Goal: Task Accomplishment & Management: Manage account settings

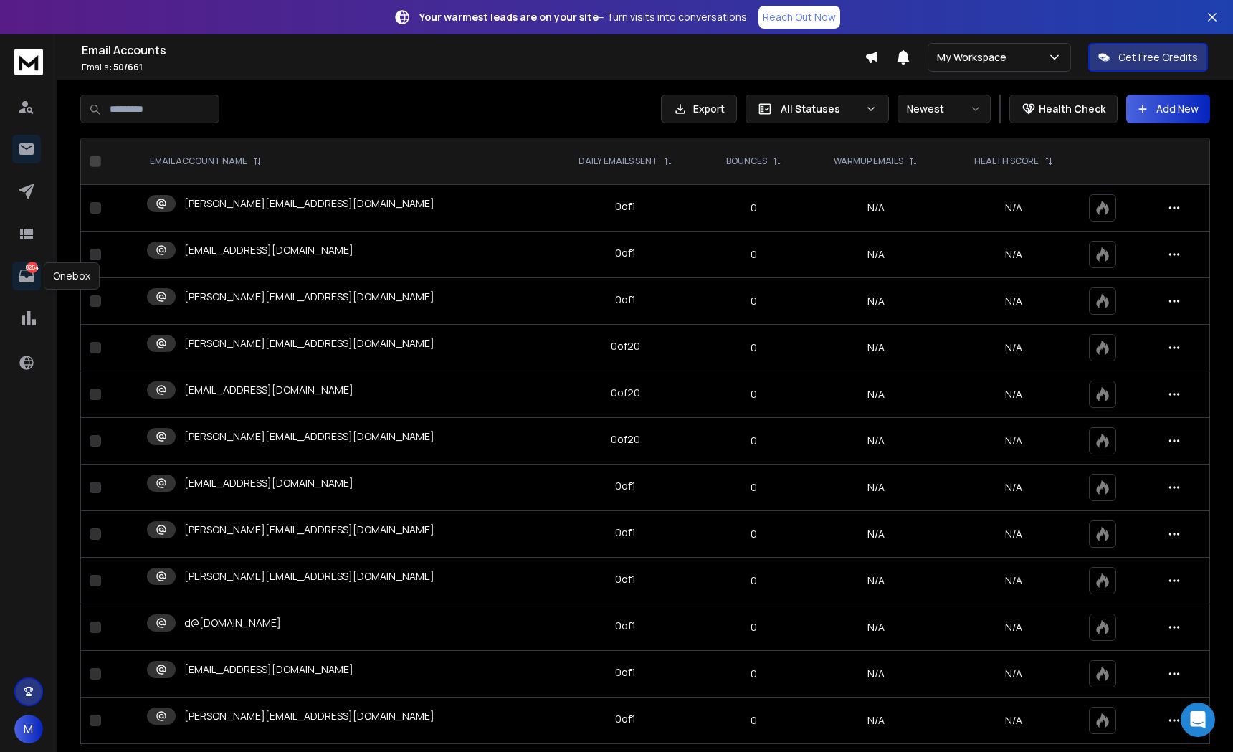
click at [28, 265] on p "8254" at bounding box center [32, 267] width 11 height 11
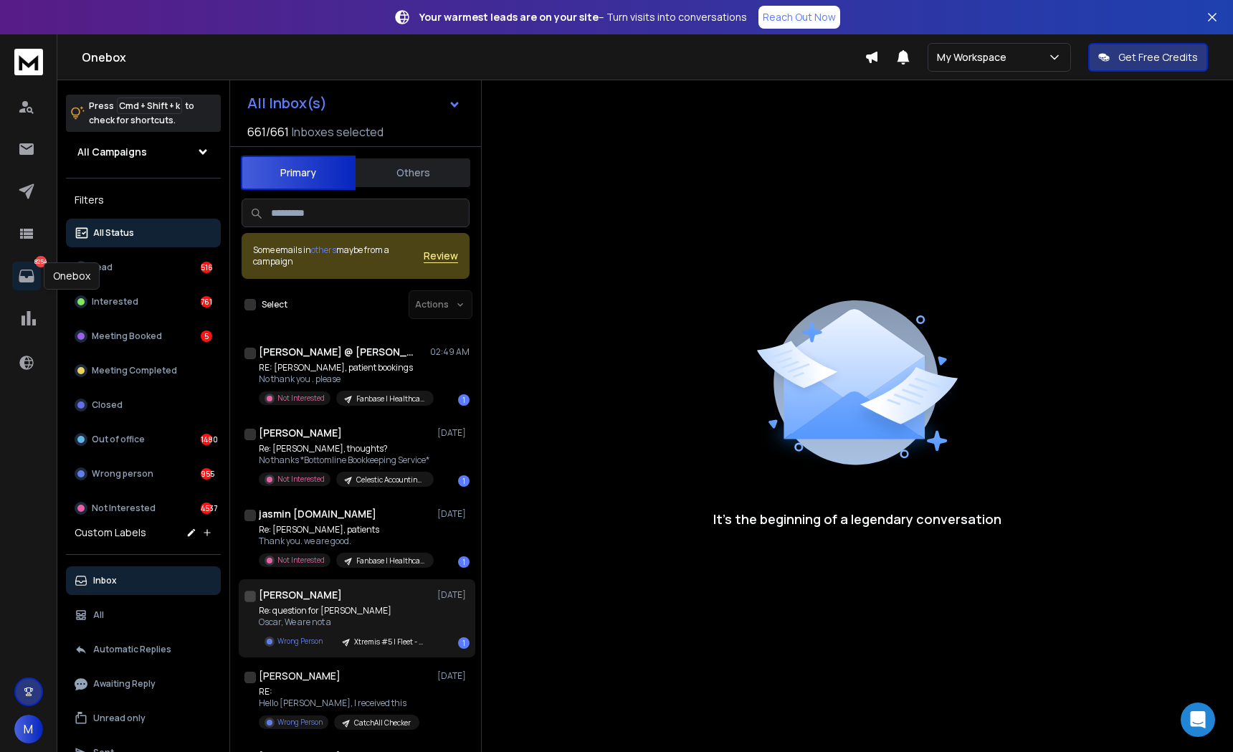
click at [346, 650] on div "Larry W 11 Sep Re: question for Larry Oscar, We are not a Wrong Person Xtremis …" at bounding box center [357, 618] width 237 height 78
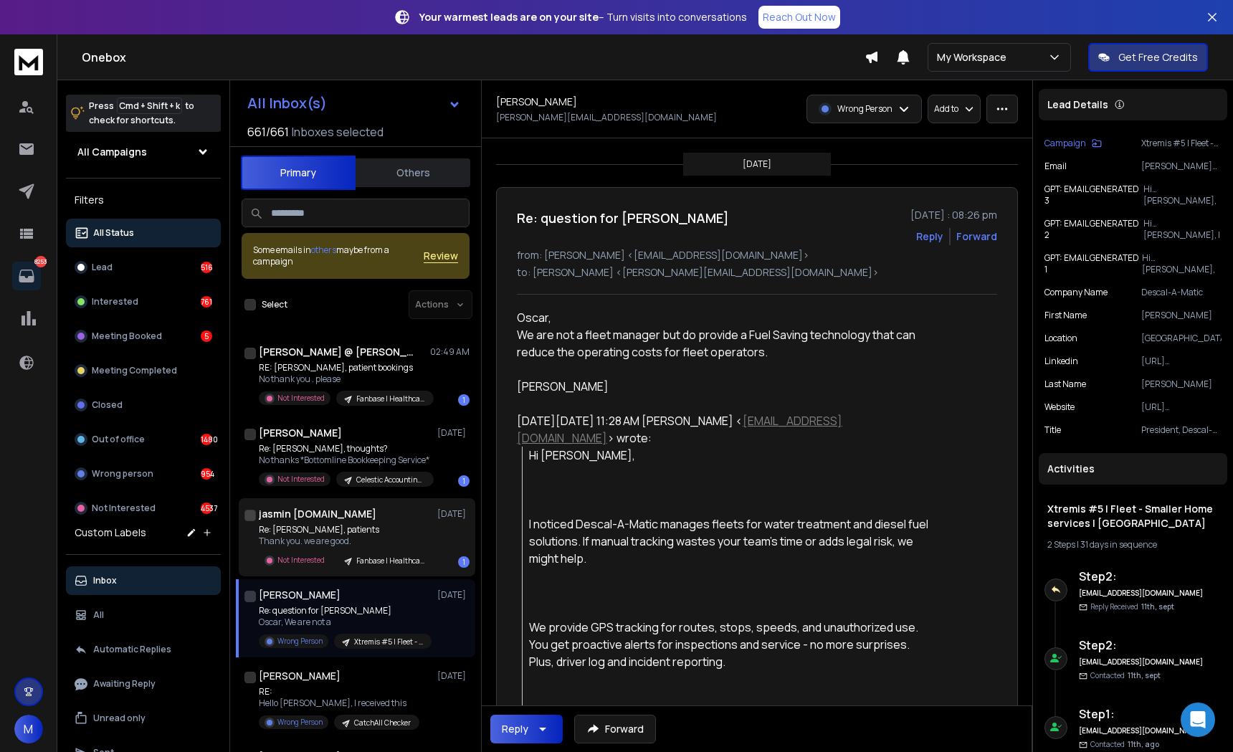
click at [365, 530] on p "Re: Jasmin, patients" at bounding box center [345, 529] width 172 height 11
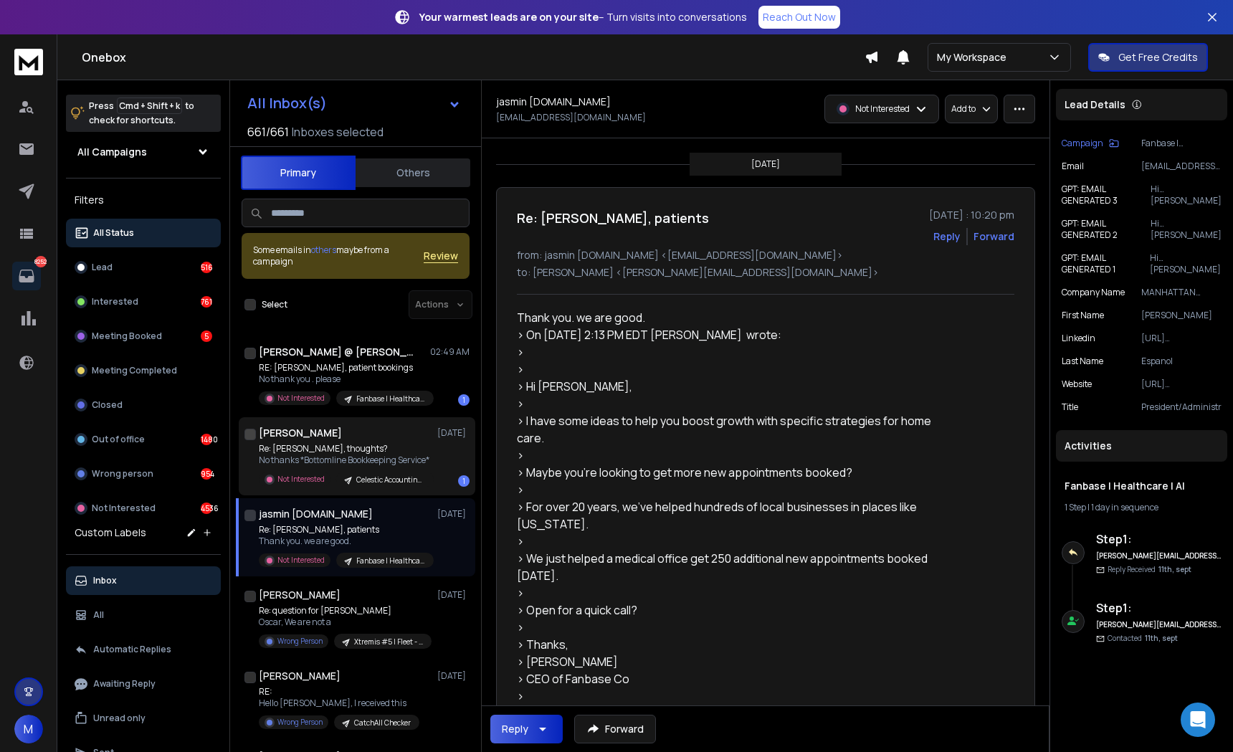
click at [386, 430] on div "Marilyn Wooder 11 Sep" at bounding box center [364, 433] width 211 height 14
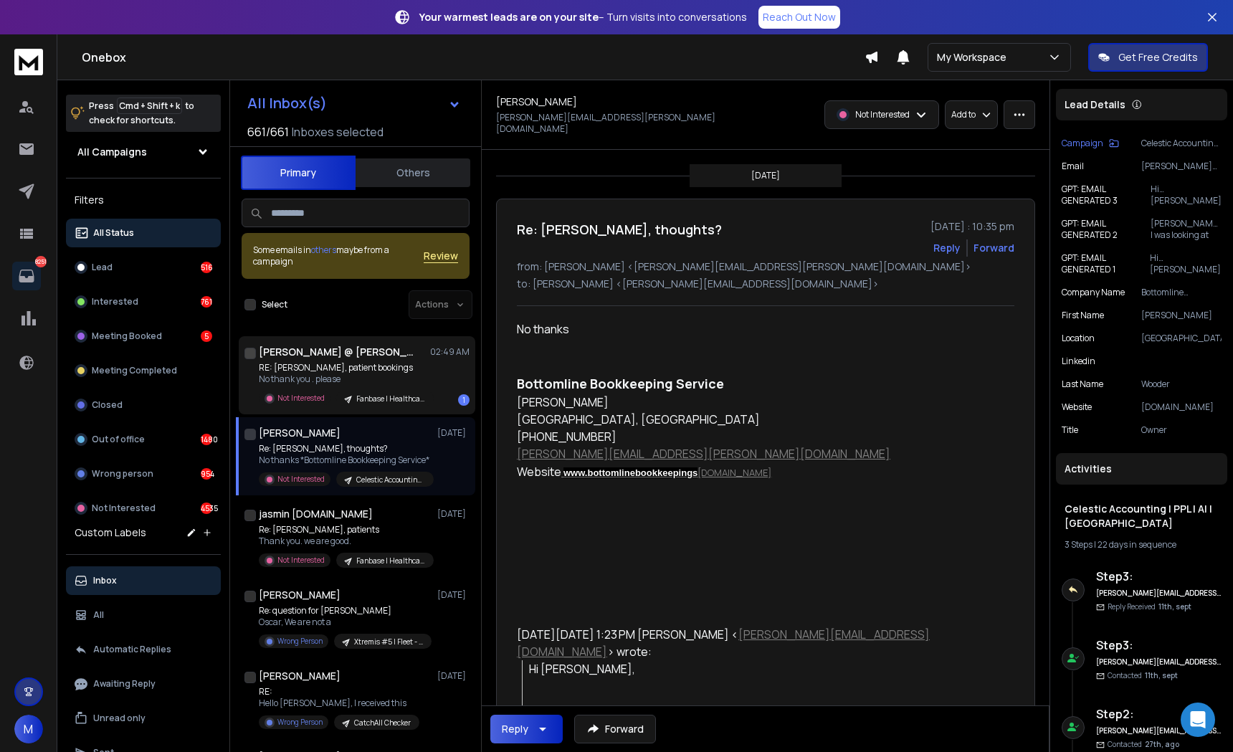
click at [387, 338] on div "Renee @ Kelley Family Dentistry 02:49 AM RE: Renee, patient bookings No thank y…" at bounding box center [357, 375] width 237 height 78
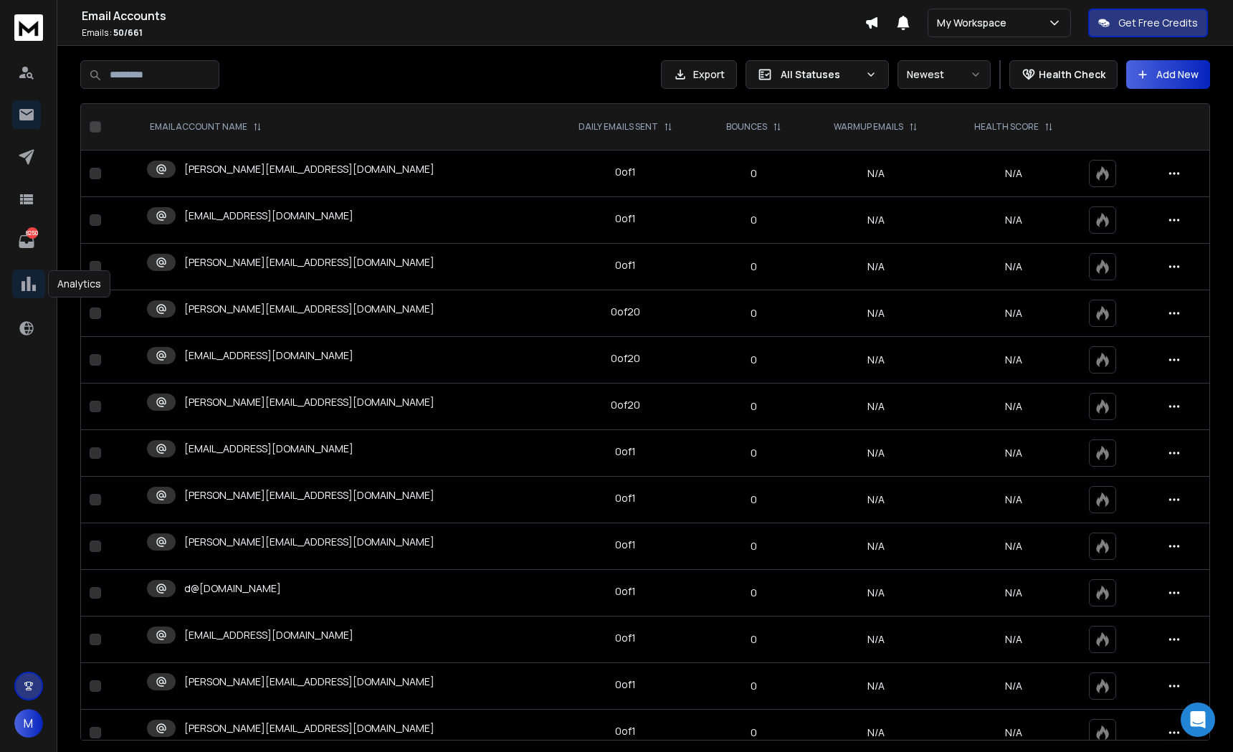
click at [27, 273] on icon at bounding box center [29, 284] width 22 height 22
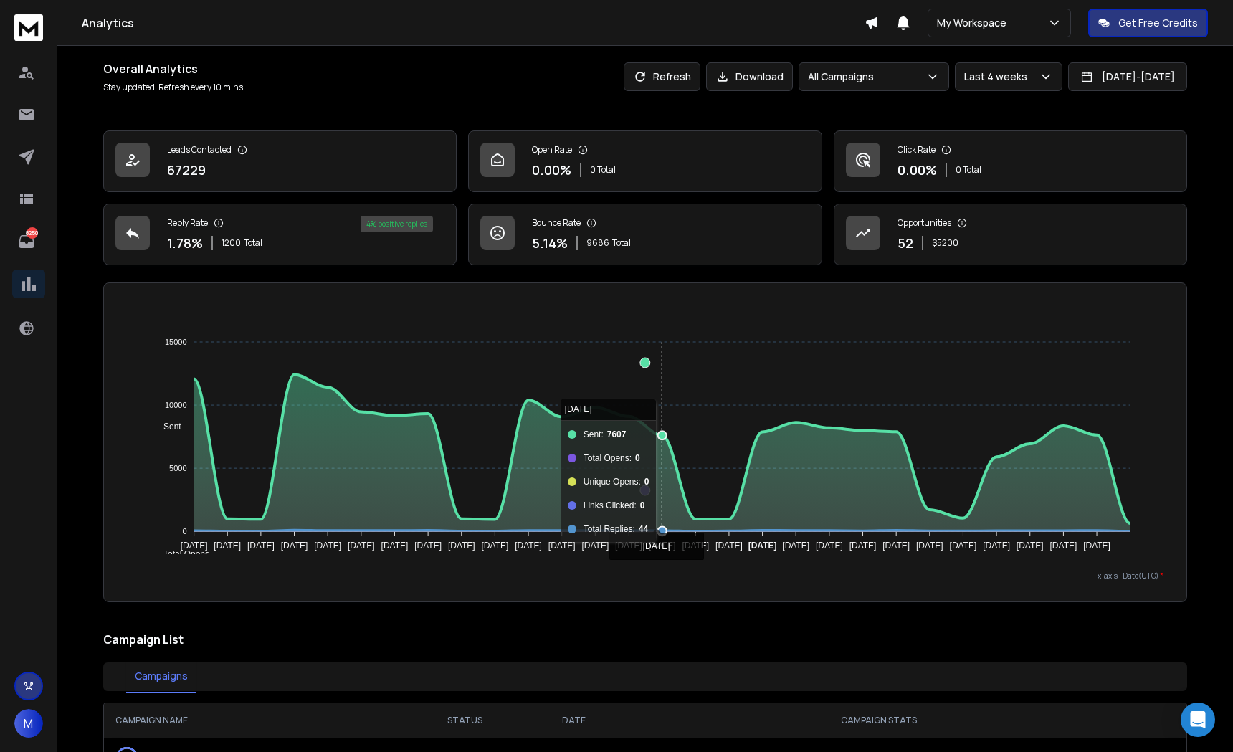
drag, startPoint x: 526, startPoint y: 407, endPoint x: 648, endPoint y: 414, distance: 122.8
click at [648, 414] on foreignobject "Sent Total Opens Unique Opens Links Clicked Total Replies" at bounding box center [645, 428] width 985 height 251
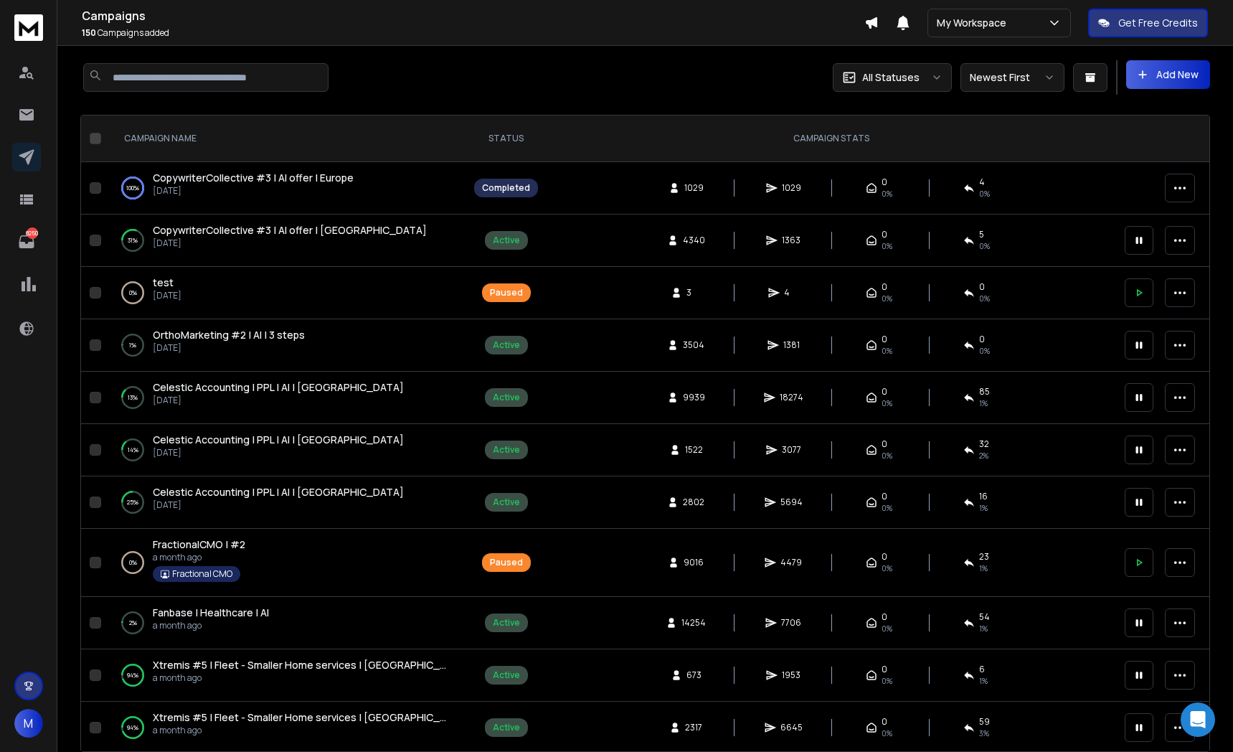
click at [229, 174] on span "CopywriterCollective #3 | AI offer | Europe" at bounding box center [253, 178] width 201 height 14
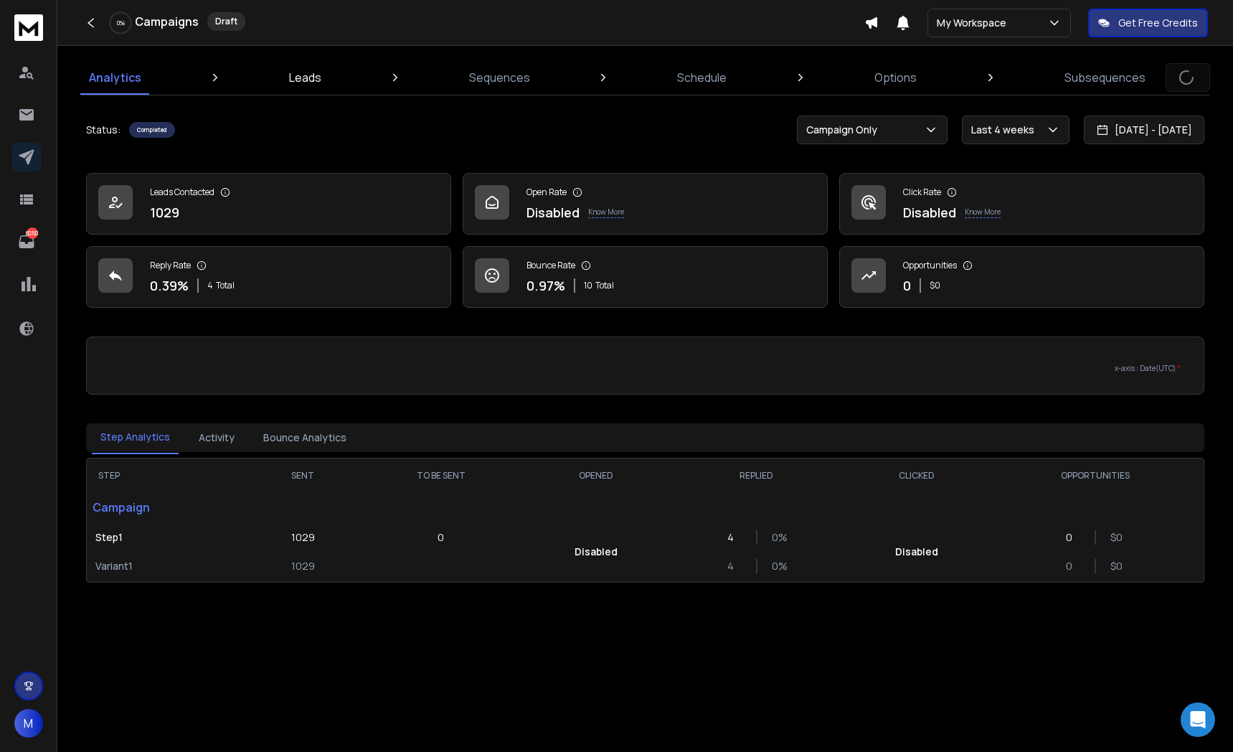
click at [308, 89] on link "Leads" at bounding box center [304, 77] width 49 height 34
click at [486, 72] on p "Sequences" at bounding box center [499, 77] width 61 height 17
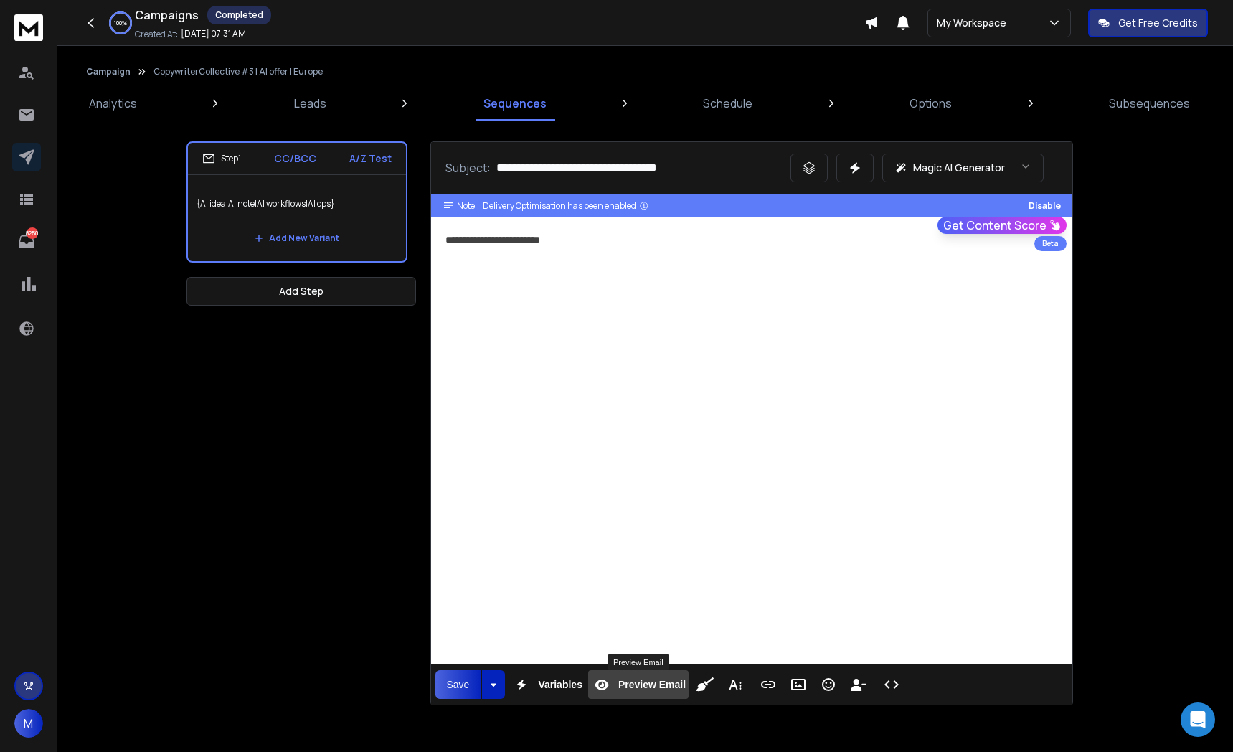
click at [675, 687] on span "Preview Email" at bounding box center [651, 684] width 73 height 12
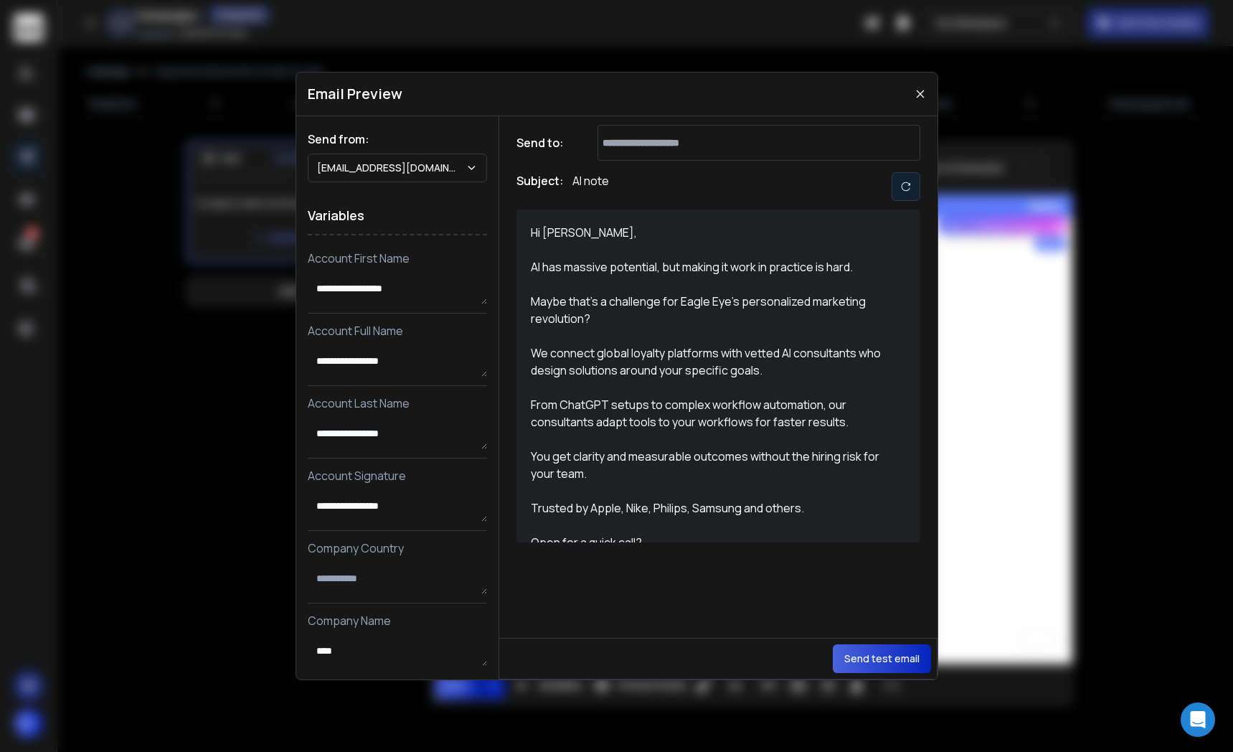
click at [906, 186] on icon at bounding box center [906, 186] width 10 height 10
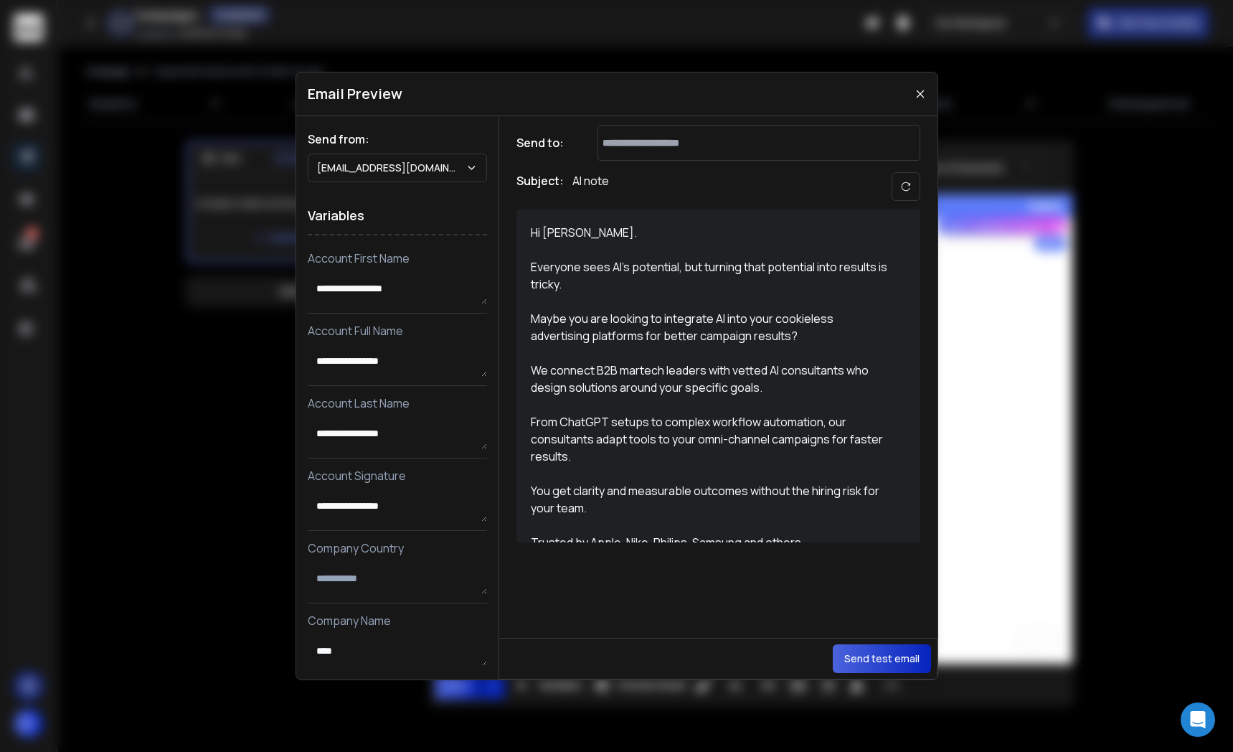
click at [549, 262] on div "Hi Eduardo. Everyone sees AI’s potential, but turning that potential into resul…" at bounding box center [710, 376] width 359 height 304
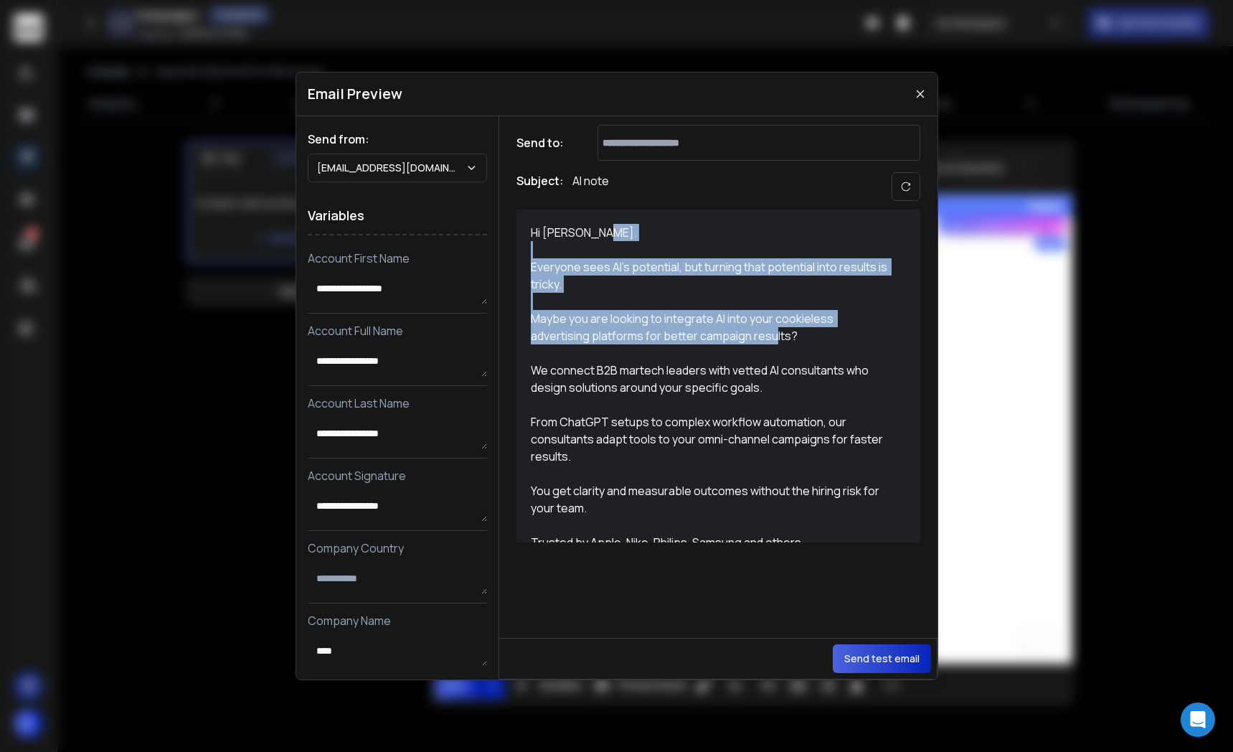
drag, startPoint x: 549, startPoint y: 262, endPoint x: 855, endPoint y: 349, distance: 317.8
click at [855, 349] on div "Hi Eduardo. Everyone sees AI’s potential, but turning that potential into resul…" at bounding box center [710, 376] width 359 height 304
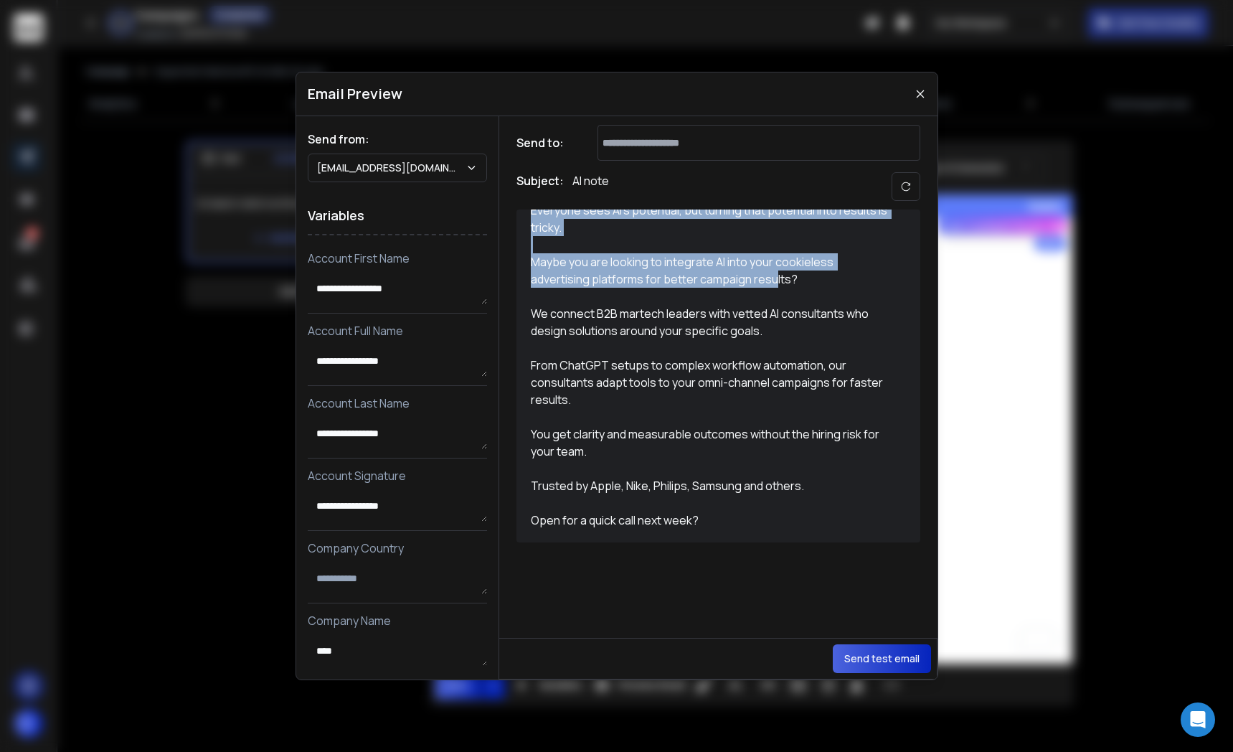
scroll to position [66, 0]
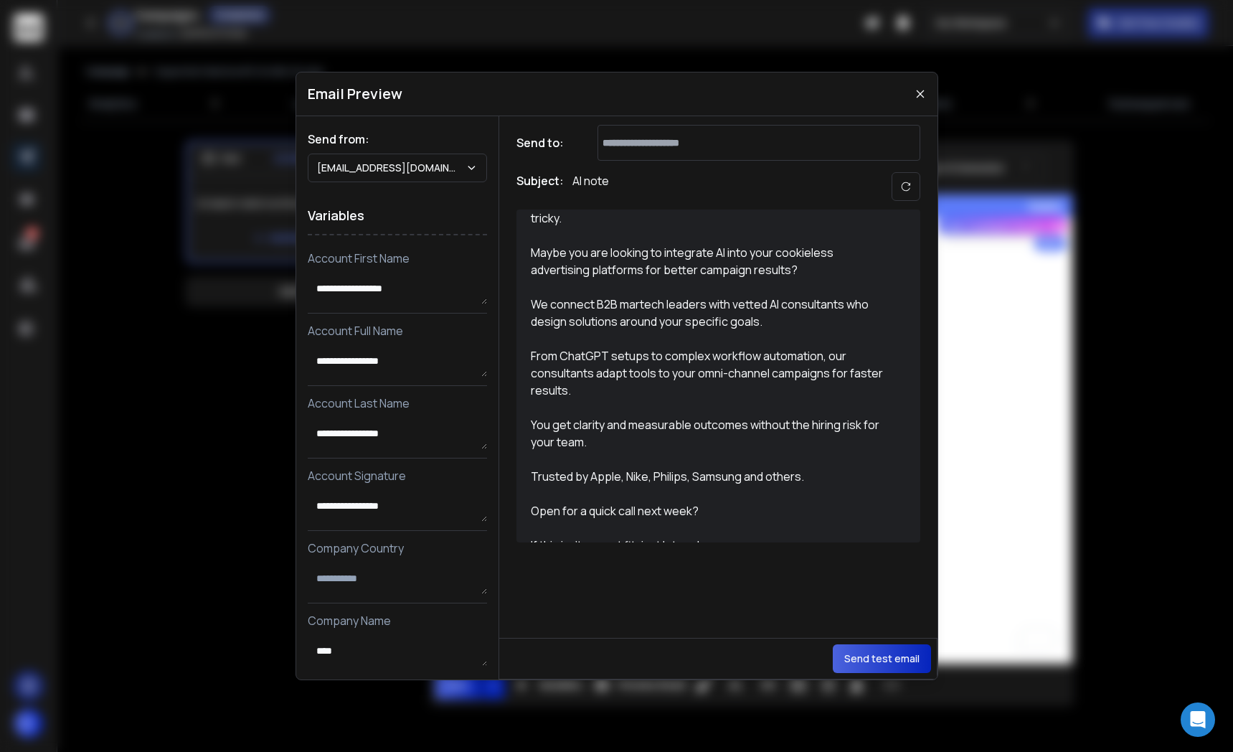
click at [570, 310] on div "Hi Eduardo. Everyone sees AI’s potential, but turning that potential into resul…" at bounding box center [710, 310] width 359 height 304
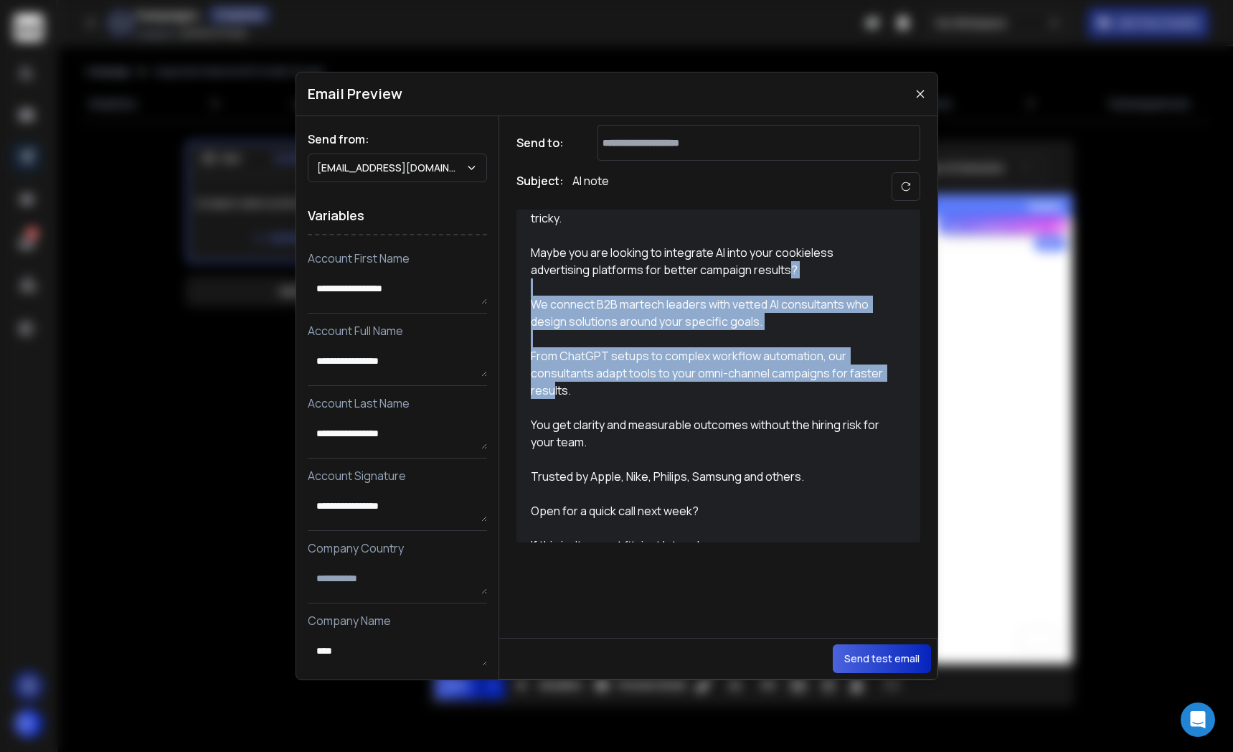
drag, startPoint x: 570, startPoint y: 310, endPoint x: 739, endPoint y: 414, distance: 199.0
click at [739, 414] on div "Hi Eduardo. Everyone sees AI’s potential, but turning that potential into resul…" at bounding box center [710, 310] width 359 height 304
click at [739, 415] on div "Hi Eduardo. Everyone sees AI’s potential, but turning that potential into resul…" at bounding box center [710, 310] width 359 height 304
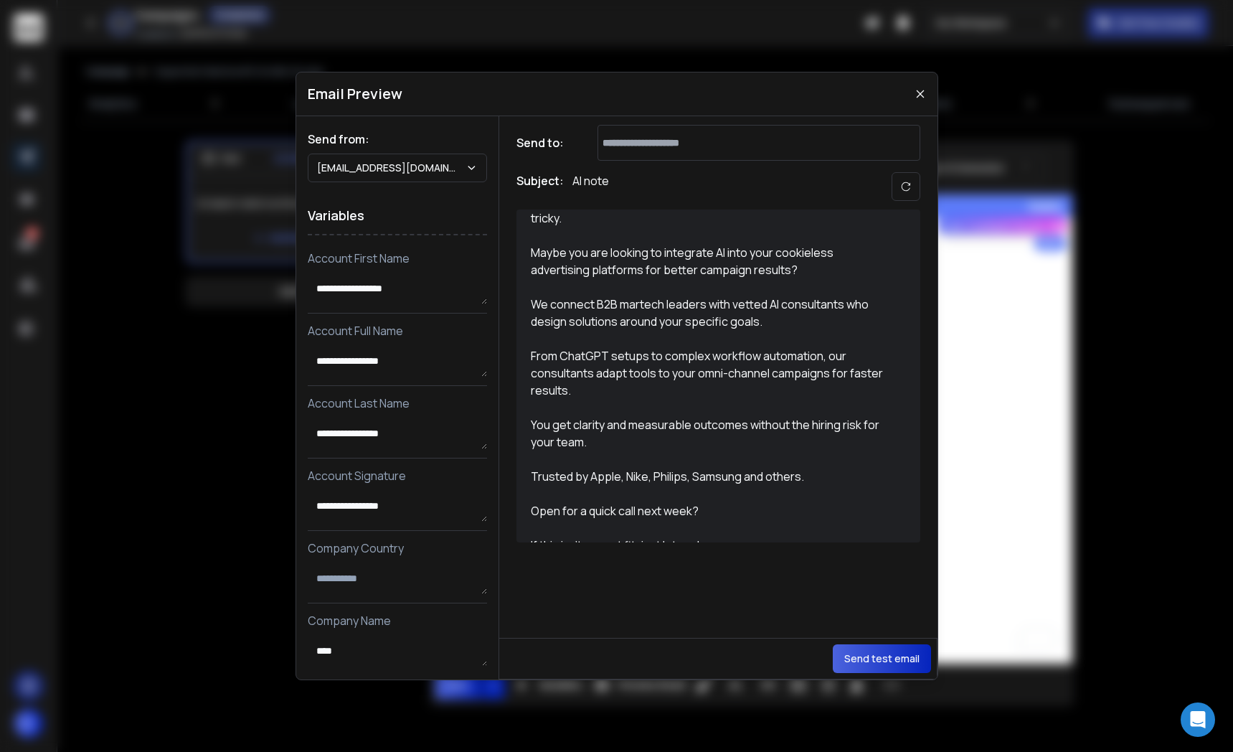
scroll to position [100, 0]
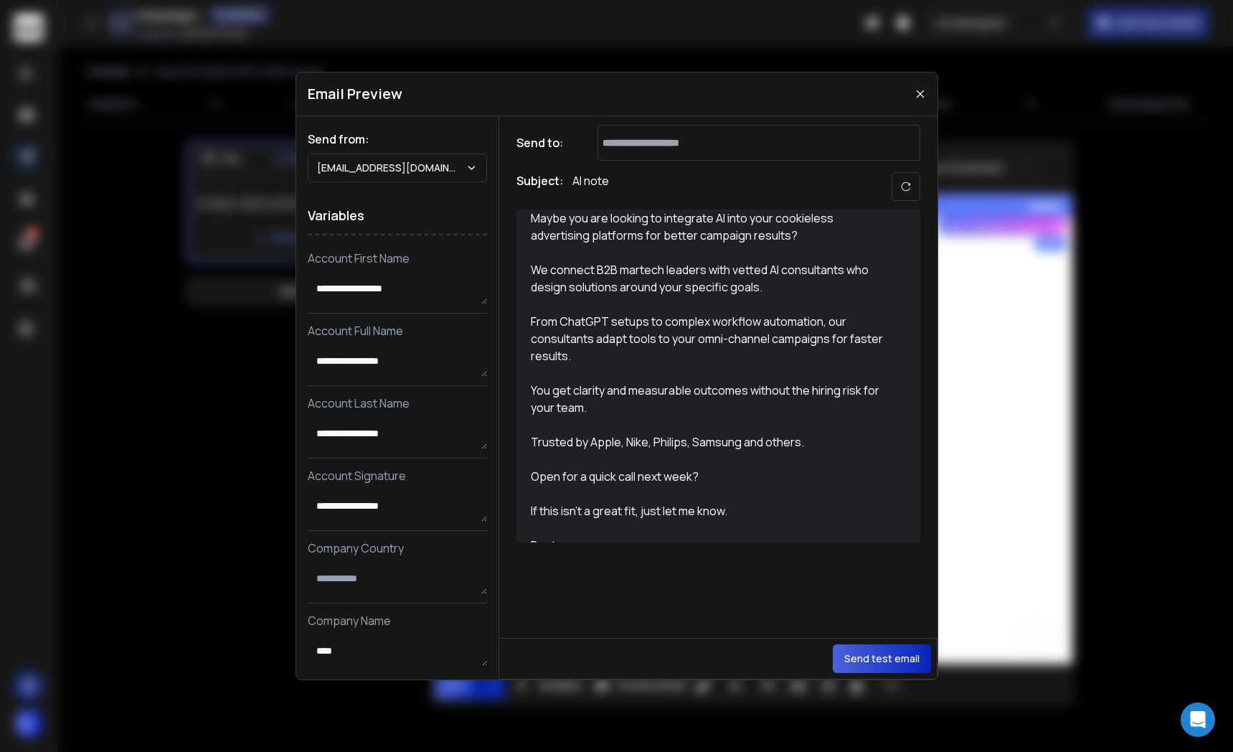
click at [920, 82] on div "Email Preview" at bounding box center [616, 93] width 641 height 43
click at [919, 86] on div "Email Preview" at bounding box center [616, 93] width 641 height 43
click at [919, 90] on icon at bounding box center [919, 93] width 11 height 11
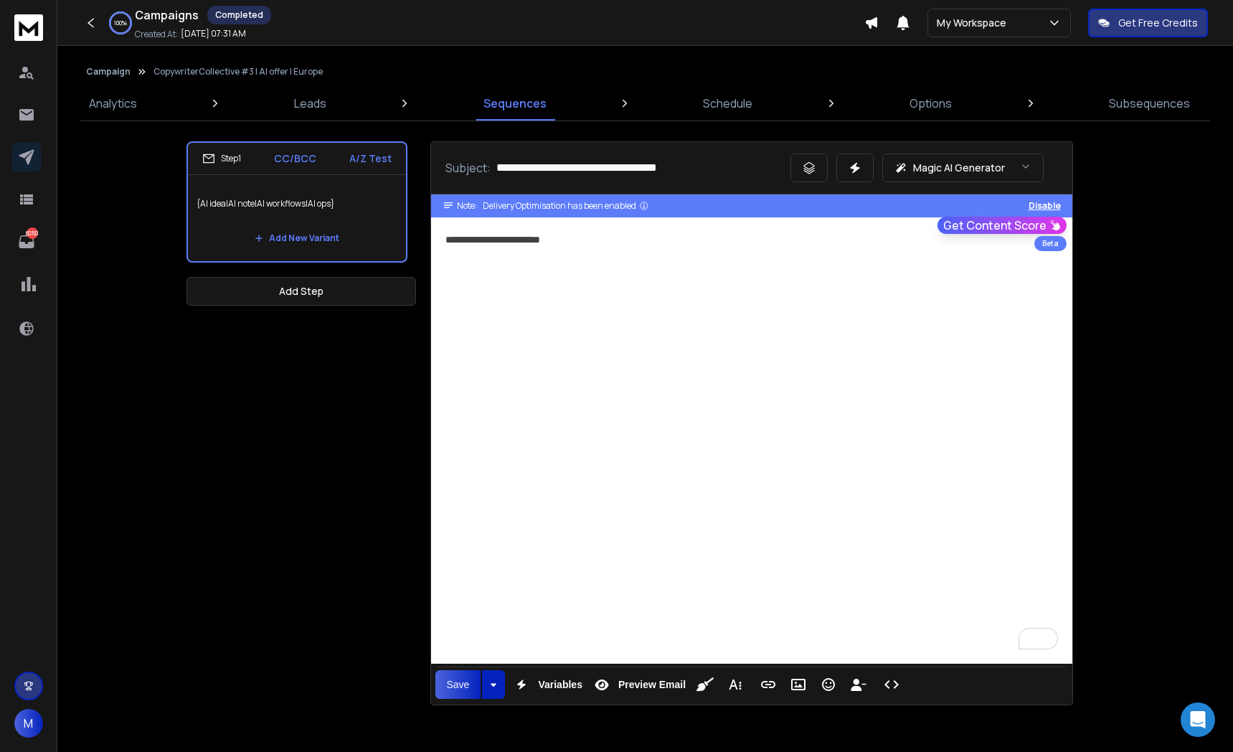
click at [147, 112] on div "Analytics Leads Sequences Schedule Options Subsequences" at bounding box center [639, 103] width 1118 height 34
click at [128, 105] on p "Analytics" at bounding box center [113, 103] width 48 height 17
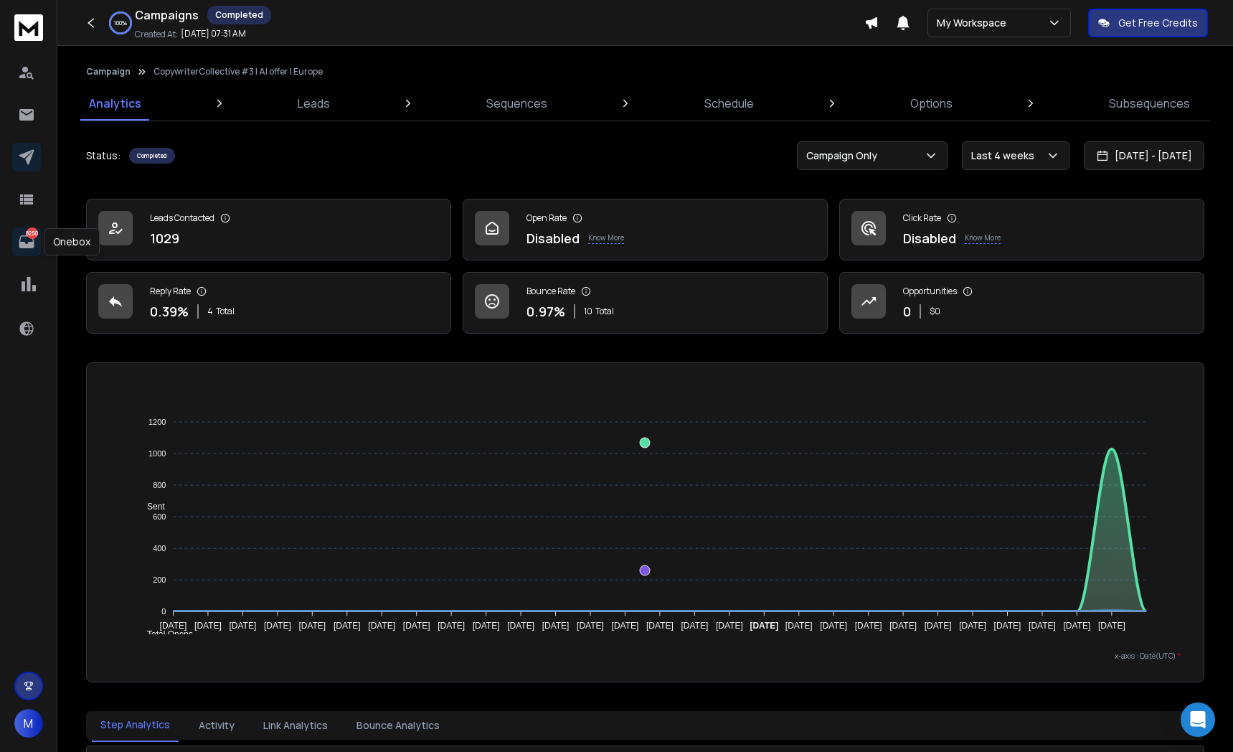
click at [26, 245] on icon at bounding box center [26, 241] width 15 height 13
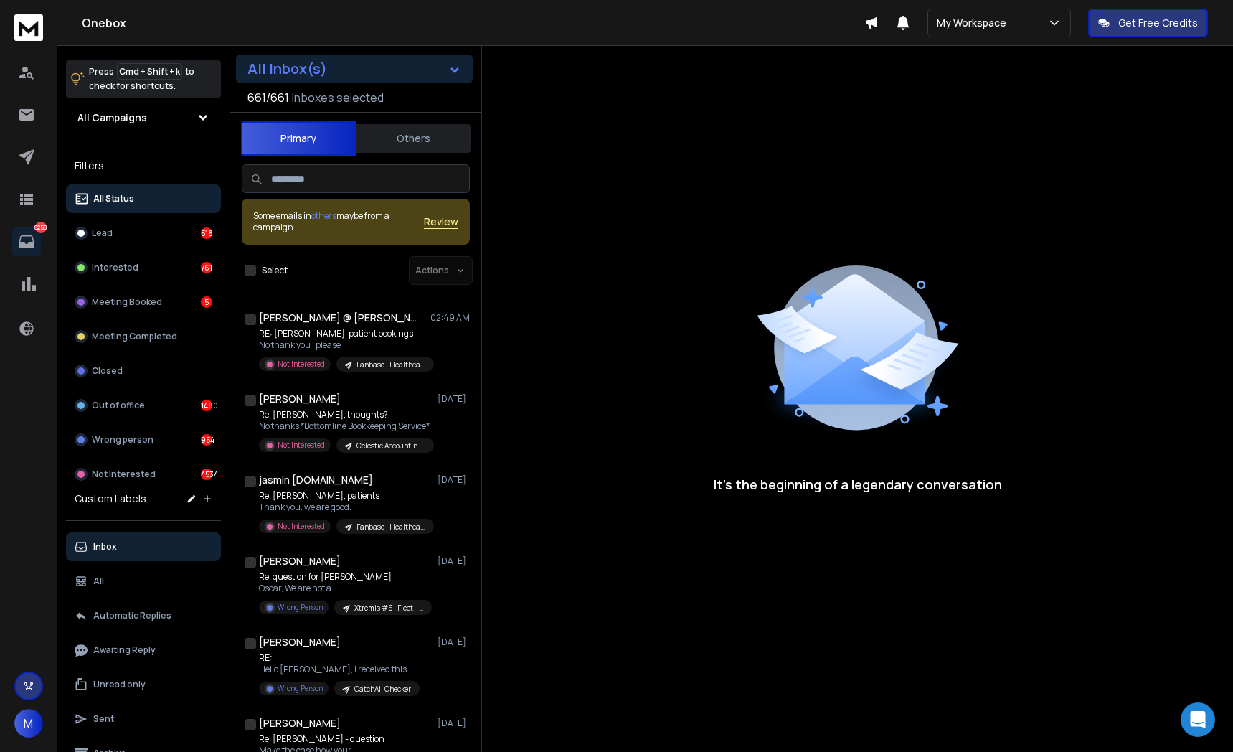
click at [440, 63] on button "All Inbox(s)" at bounding box center [354, 69] width 237 height 29
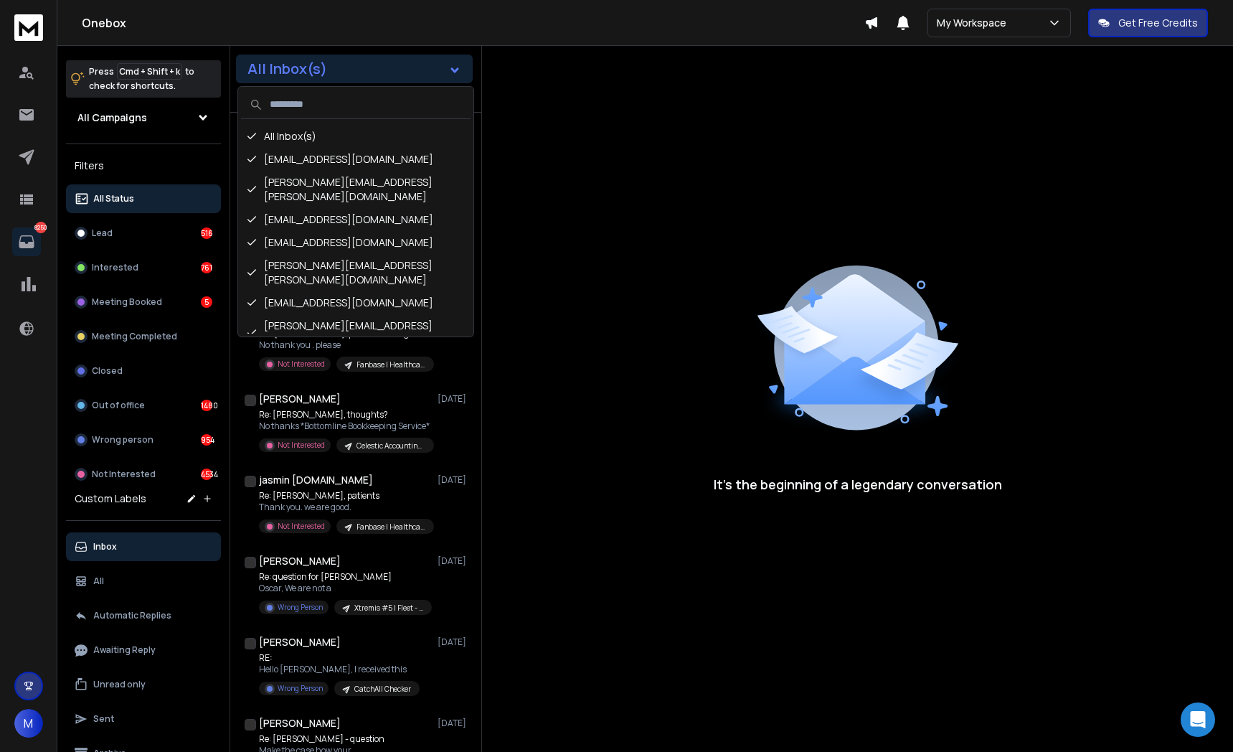
click at [439, 64] on button "All Inbox(s)" at bounding box center [354, 69] width 237 height 29
click at [502, 127] on div "It’s the beginning of a legendary conversation" at bounding box center [857, 365] width 751 height 639
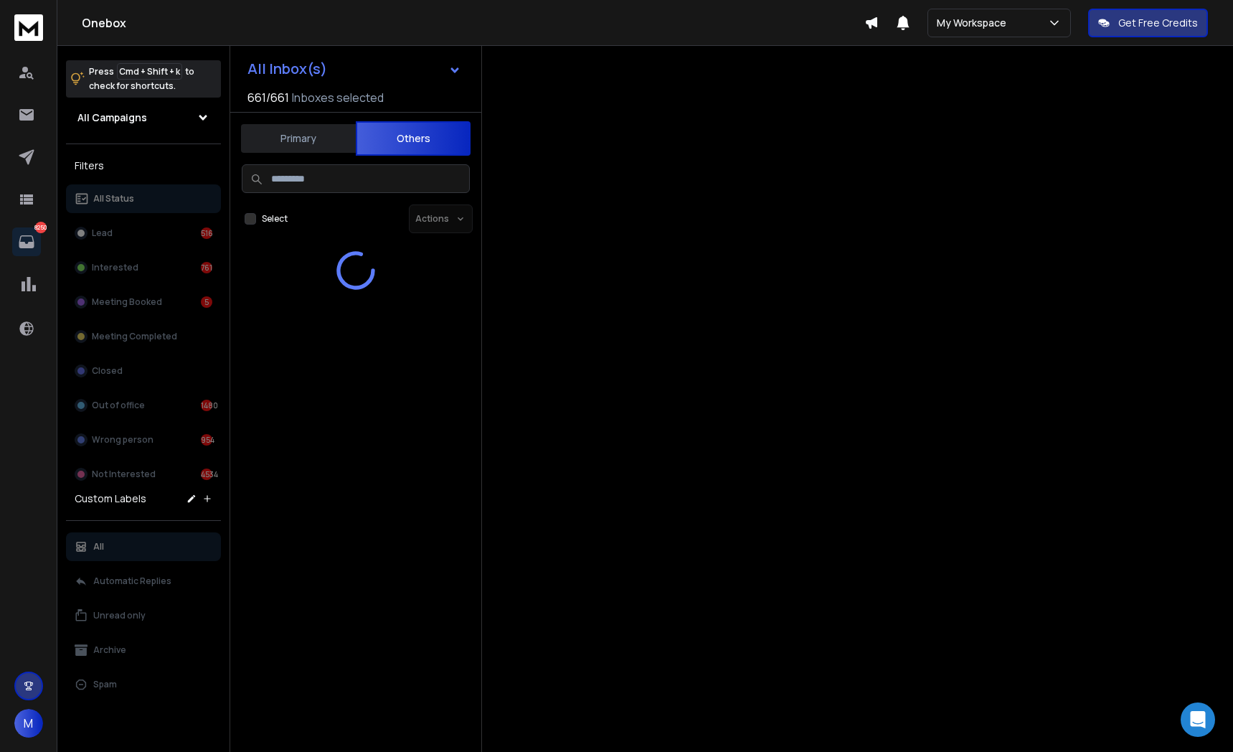
click at [430, 133] on button "Others" at bounding box center [413, 138] width 115 height 34
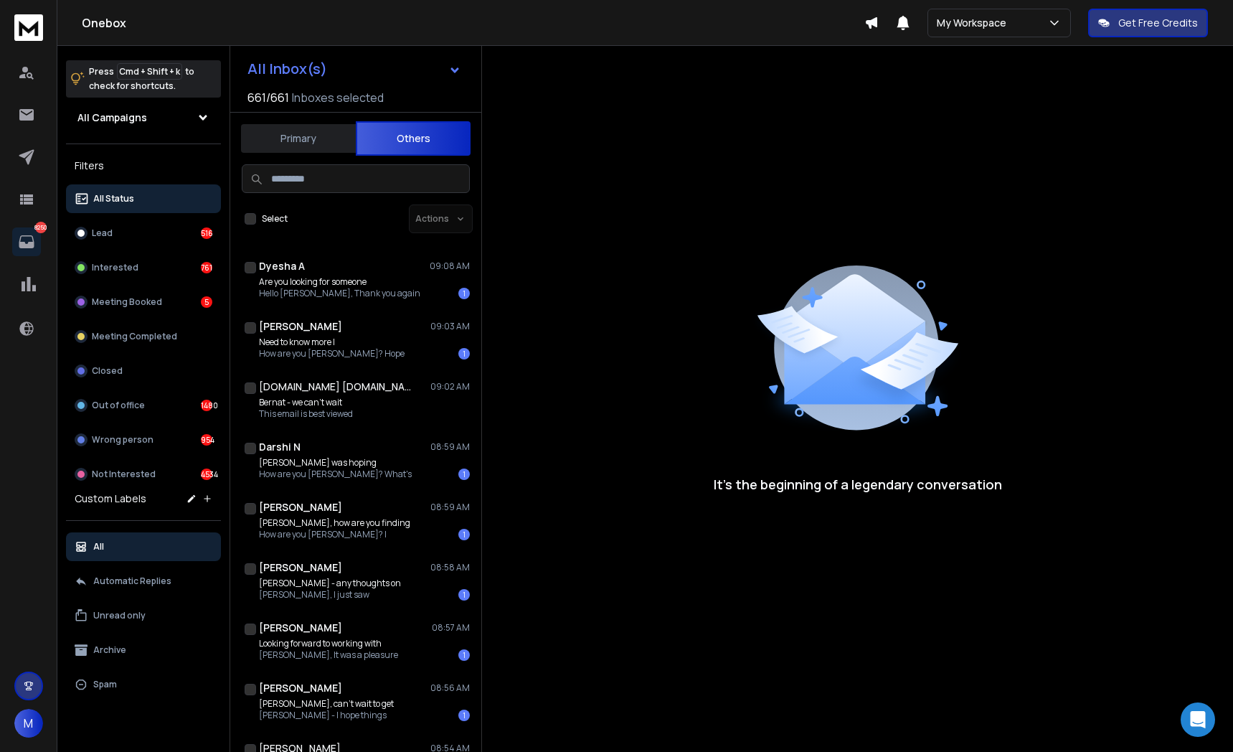
click at [318, 118] on div "All Inbox(s) 661 / 661 Inboxes selected Primary Others Select Actions [PERSON_N…" at bounding box center [355, 422] width 251 height 752
click at [313, 139] on button "Primary" at bounding box center [298, 139] width 115 height 32
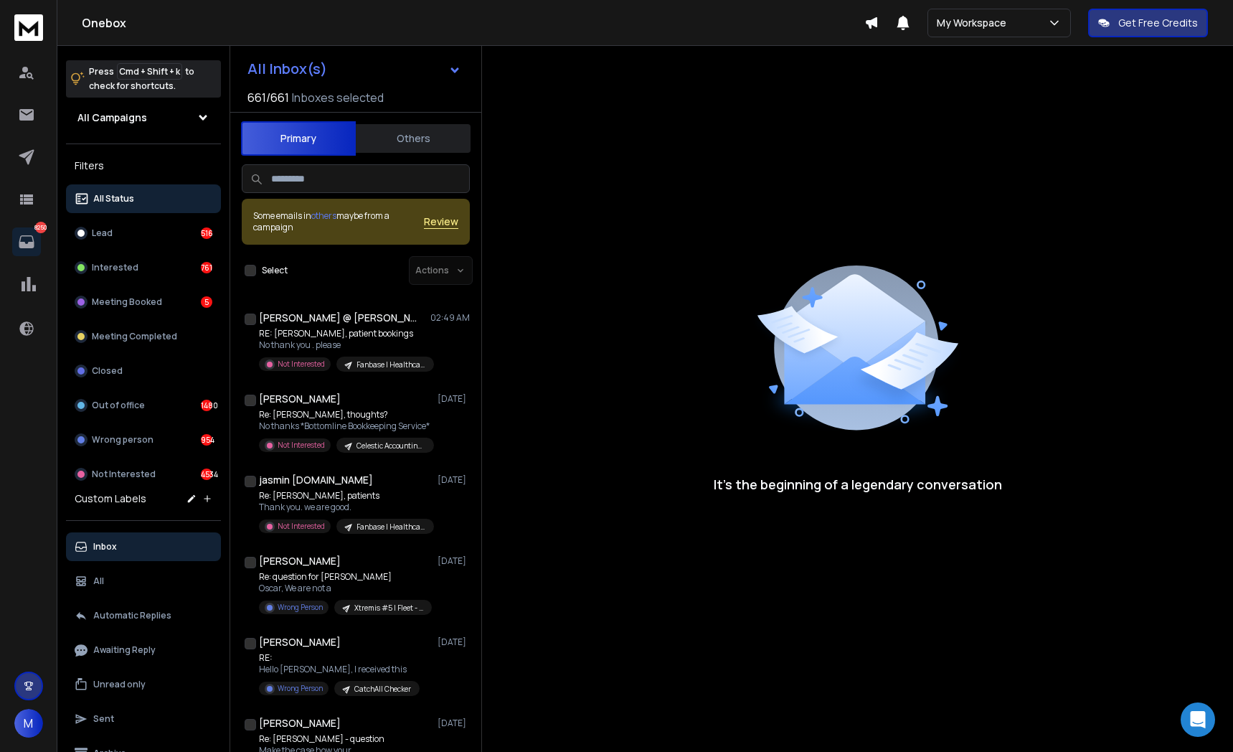
click at [452, 225] on span "Review" at bounding box center [441, 221] width 34 height 14
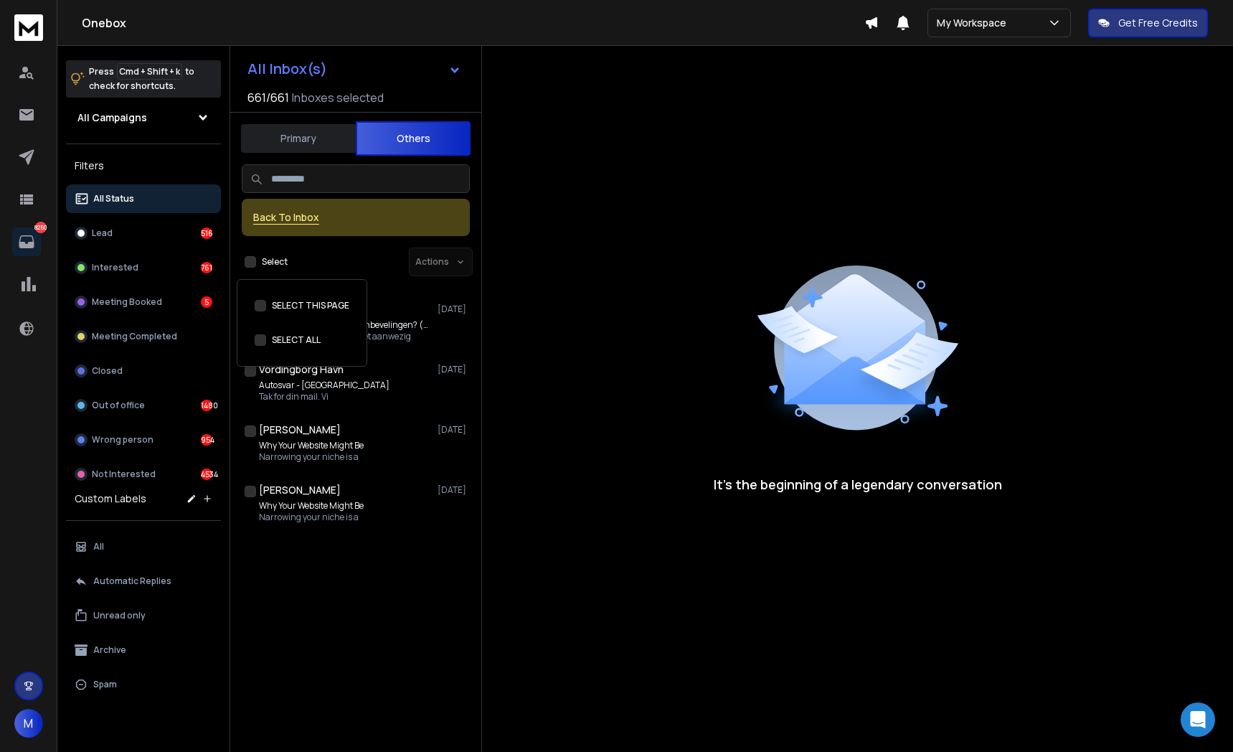
click at [288, 317] on div "SELECT THIS PAGE" at bounding box center [302, 305] width 95 height 29
click at [386, 319] on p "Betr.: [PERSON_NAME], aanbevelingen? (Niet aanwezig)" at bounding box center [345, 324] width 172 height 11
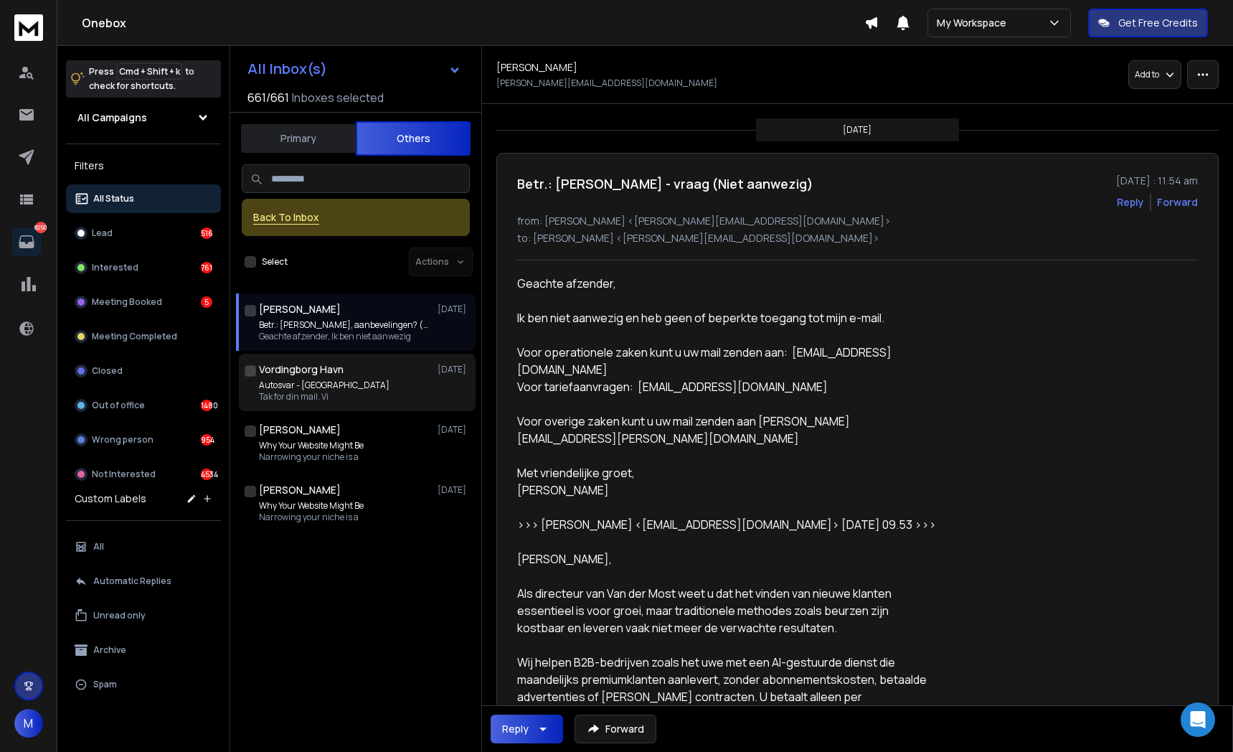
click at [361, 386] on p "Autosvar - [GEOGRAPHIC_DATA]" at bounding box center [324, 384] width 131 height 11
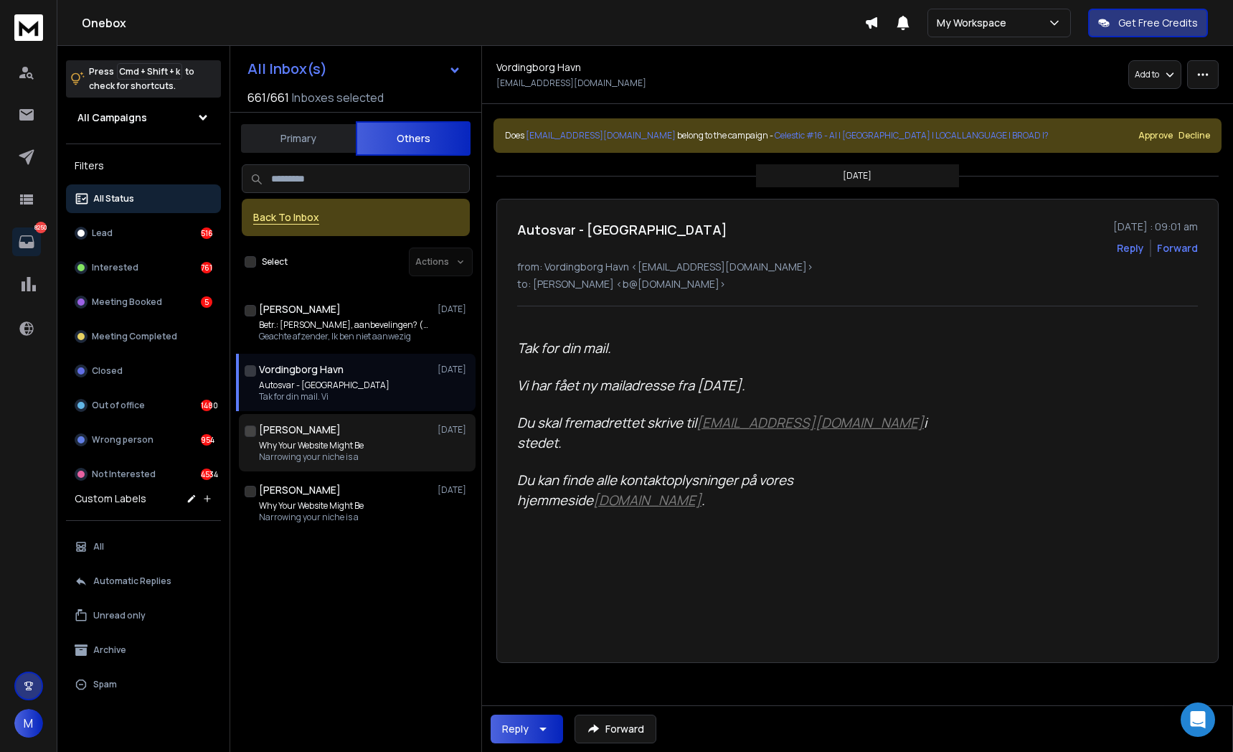
click at [360, 429] on div "[PERSON_NAME] [DATE]" at bounding box center [364, 429] width 211 height 14
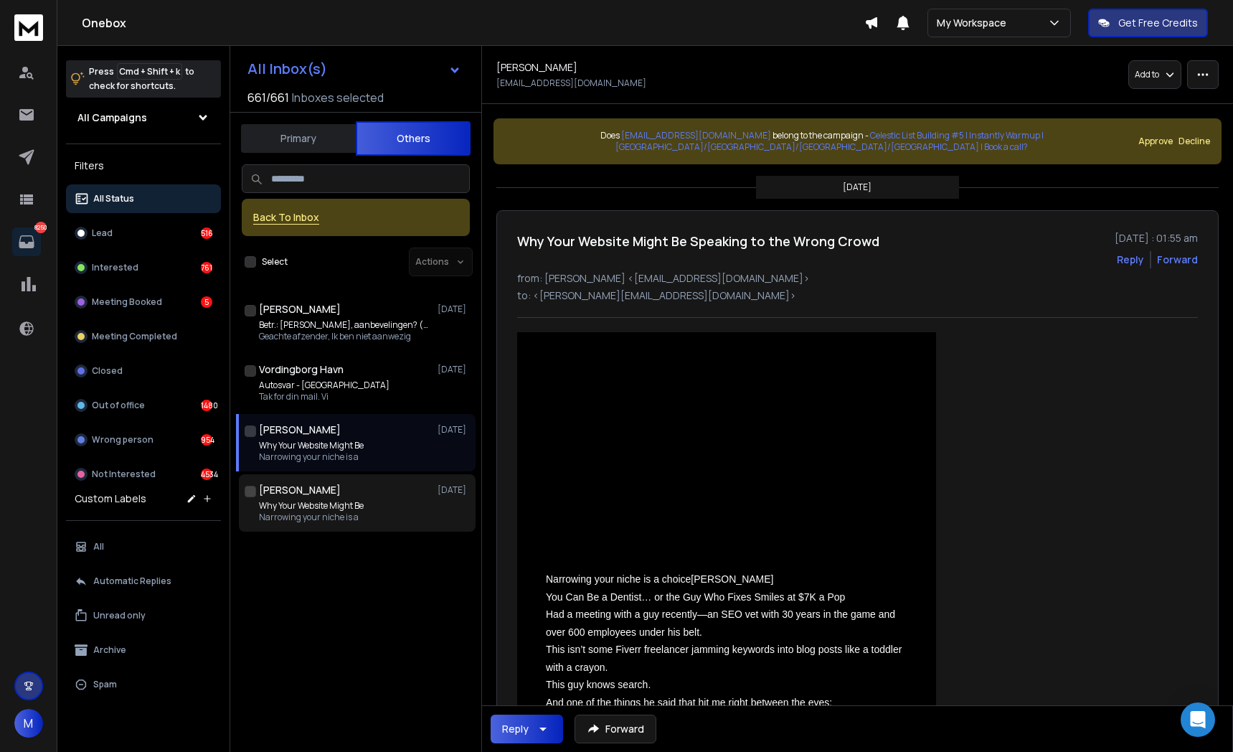
click at [364, 508] on p "Why Your Website Might Be" at bounding box center [311, 505] width 105 height 11
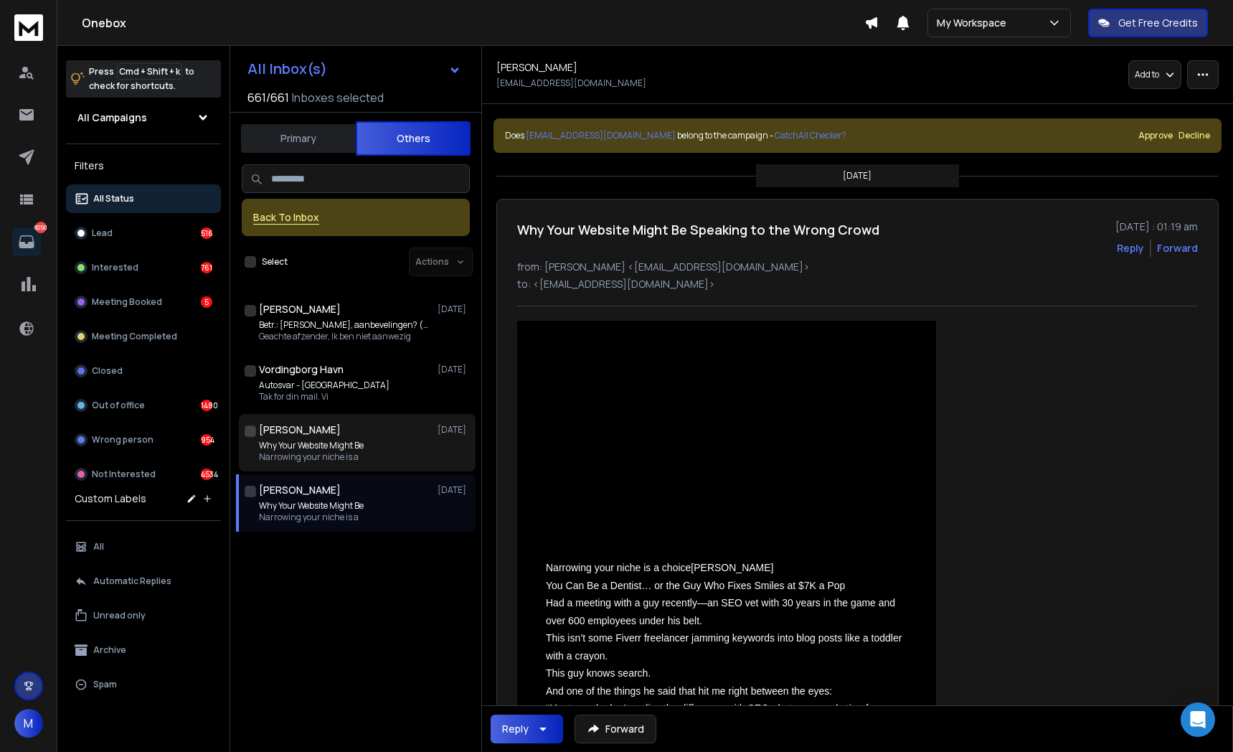
click at [358, 430] on div "[PERSON_NAME] [DATE]" at bounding box center [364, 429] width 211 height 14
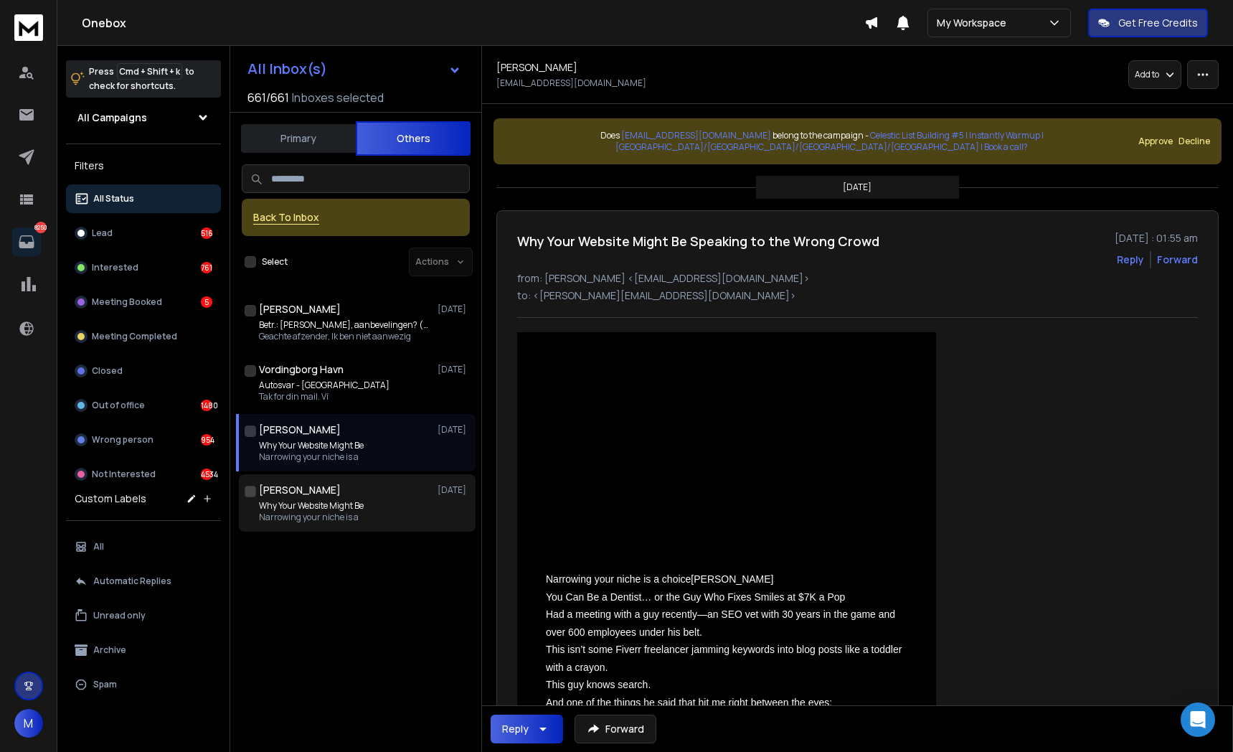
click at [356, 477] on div "[PERSON_NAME] [DATE] Why Your Website Might Be Narrowing your niche is a" at bounding box center [357, 502] width 237 height 57
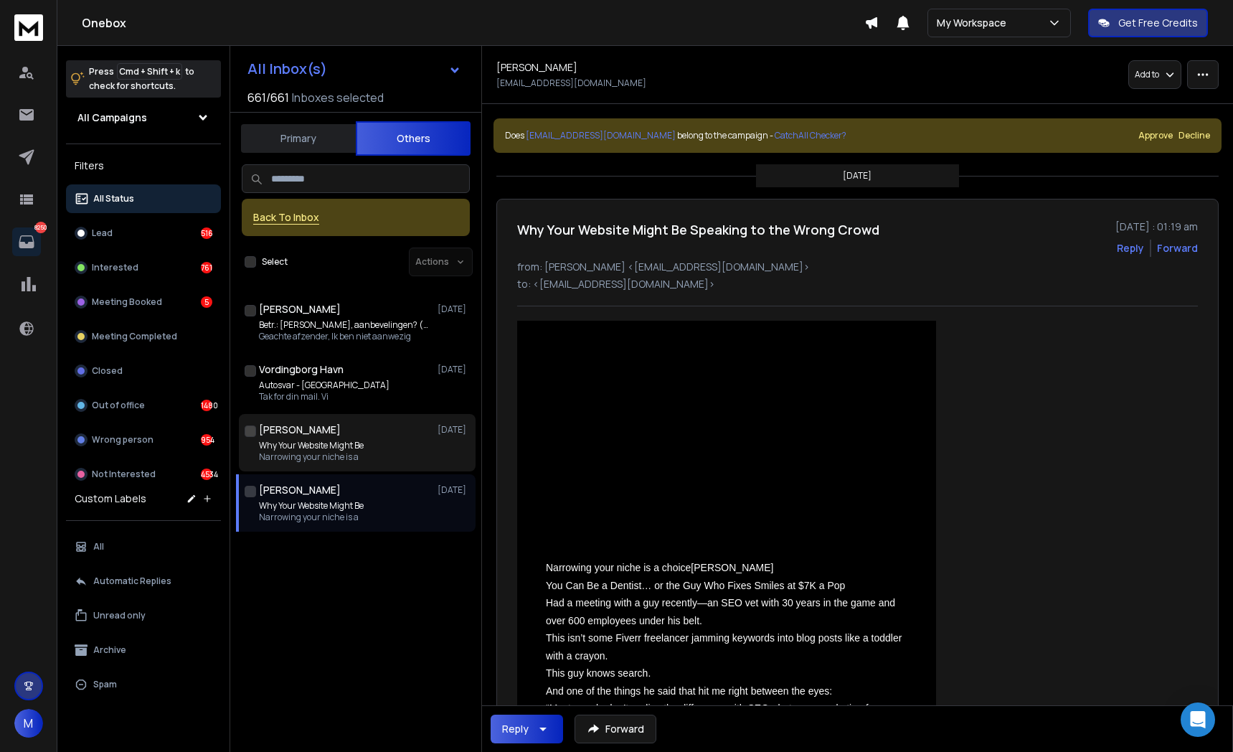
click at [366, 432] on div "[PERSON_NAME] [DATE]" at bounding box center [364, 429] width 211 height 14
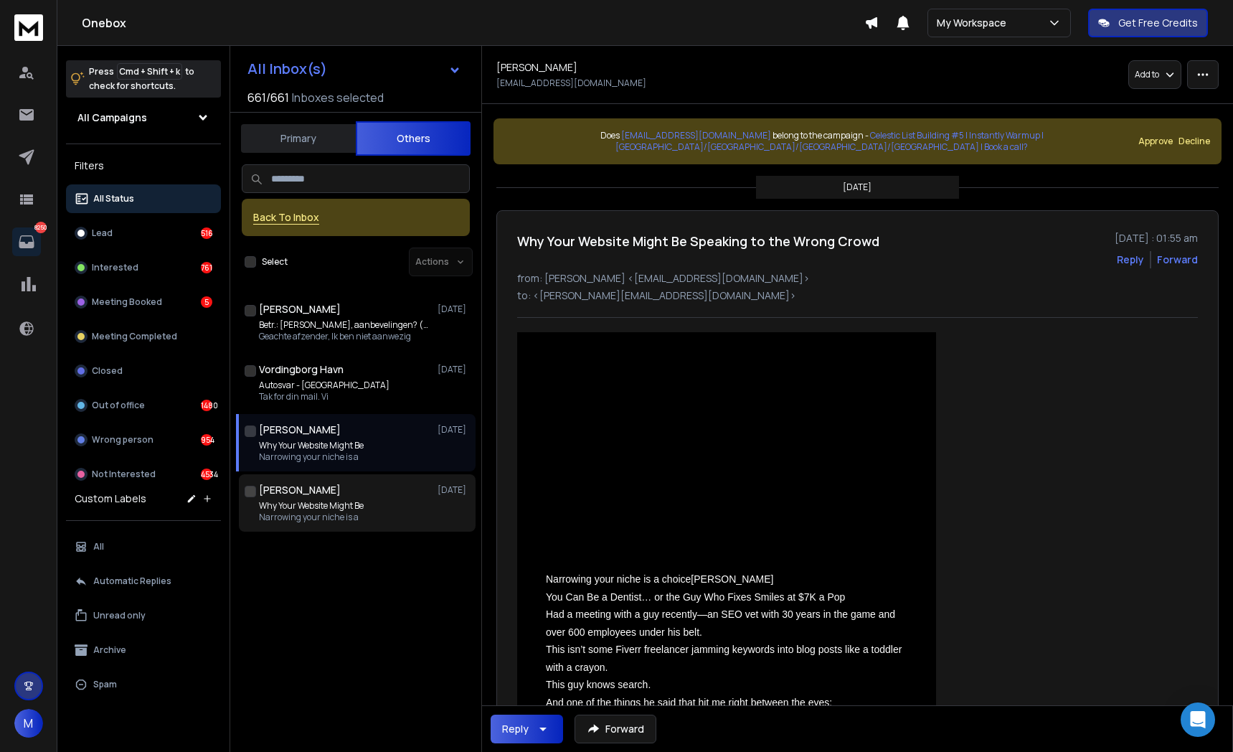
click at [368, 488] on div "[PERSON_NAME] [DATE]" at bounding box center [364, 490] width 211 height 14
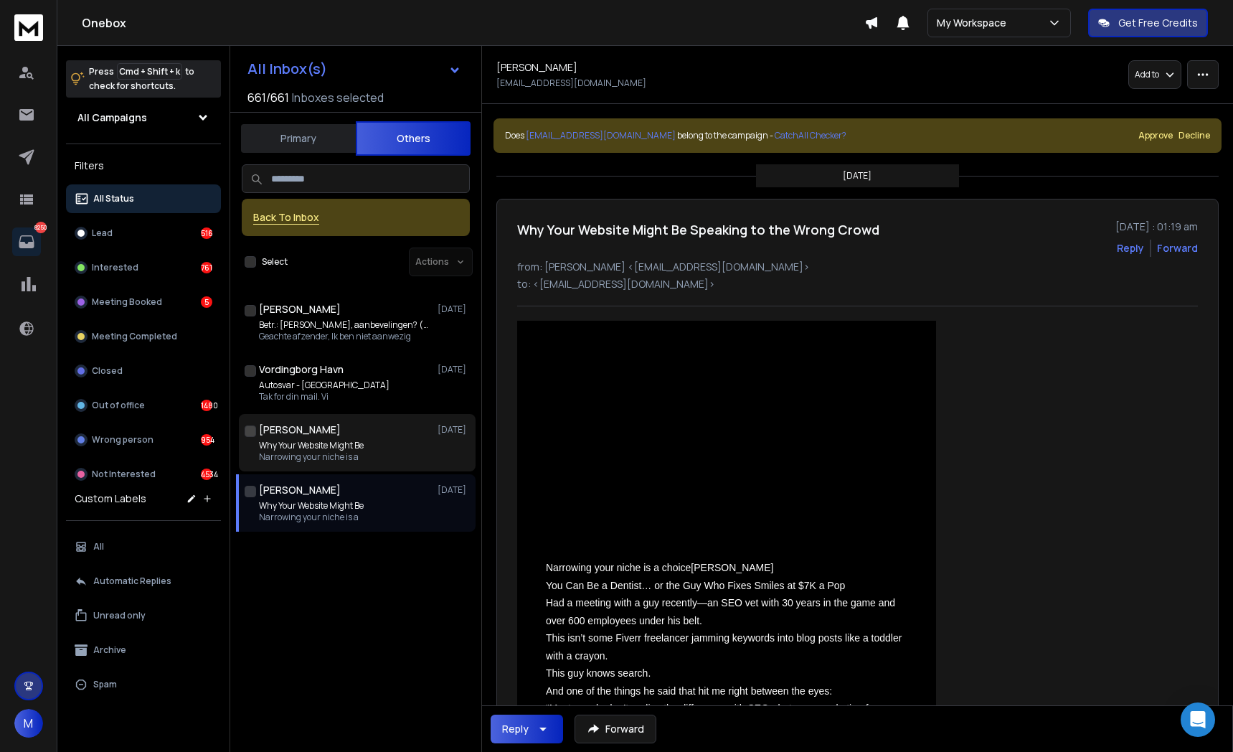
click at [397, 455] on div "Why Your Website Might Be Narrowing your niche is a" at bounding box center [364, 451] width 211 height 23
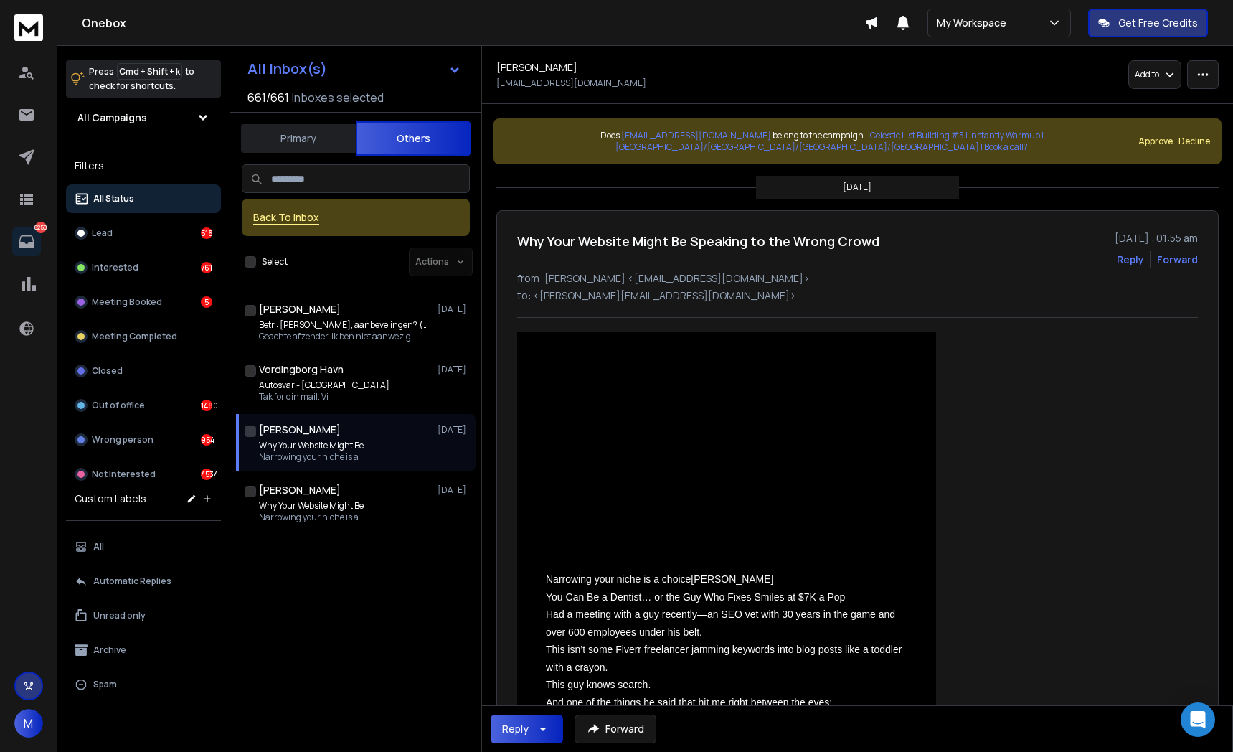
click at [290, 155] on div "Primary Others Back To Inbox Select Actions [PERSON_NAME] van der Most [DATE][P…" at bounding box center [355, 375] width 251 height 502
click at [294, 138] on button "Primary" at bounding box center [298, 139] width 115 height 32
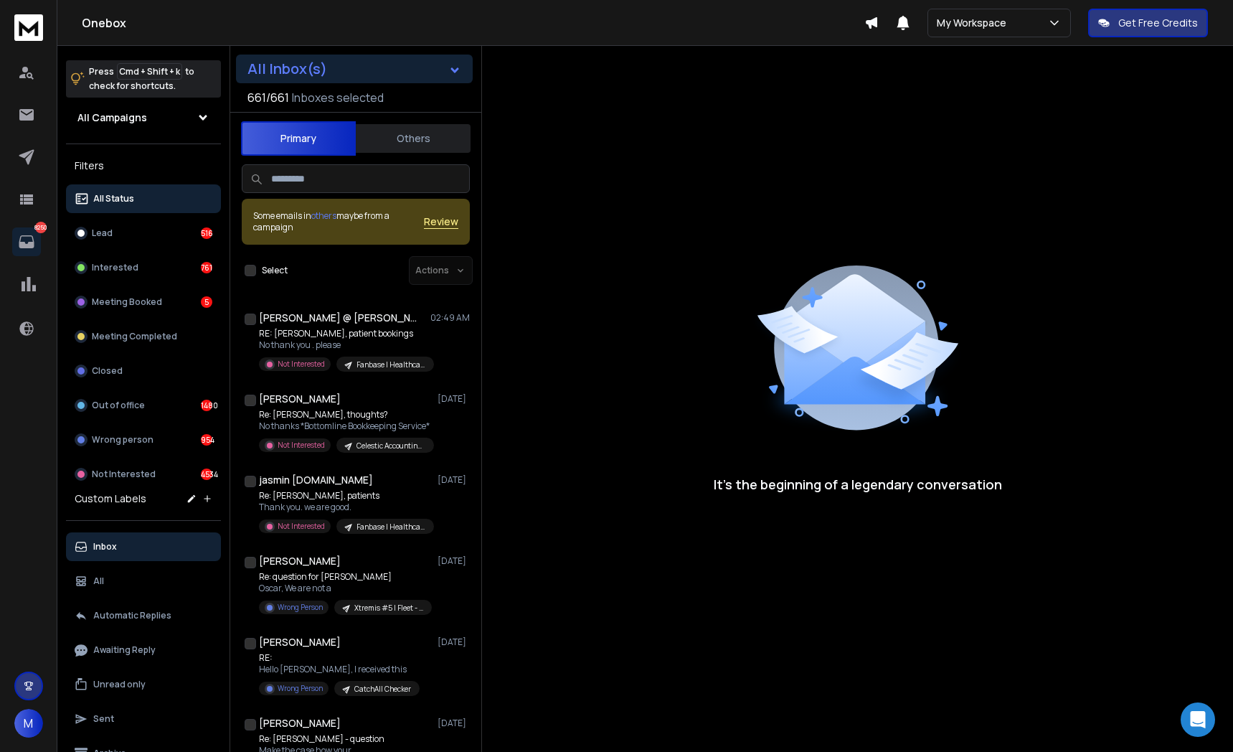
click at [450, 67] on icon at bounding box center [454, 70] width 13 height 13
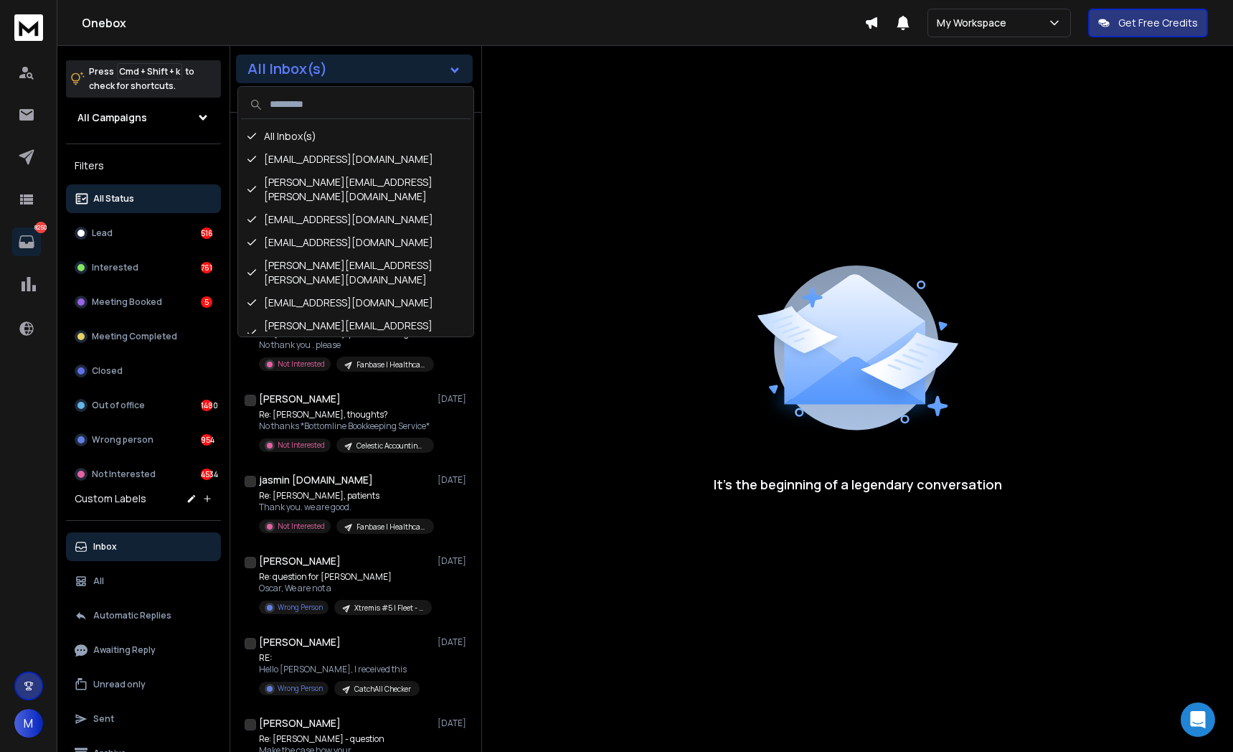
click at [450, 67] on icon at bounding box center [454, 70] width 13 height 13
